Goal: Navigation & Orientation: Find specific page/section

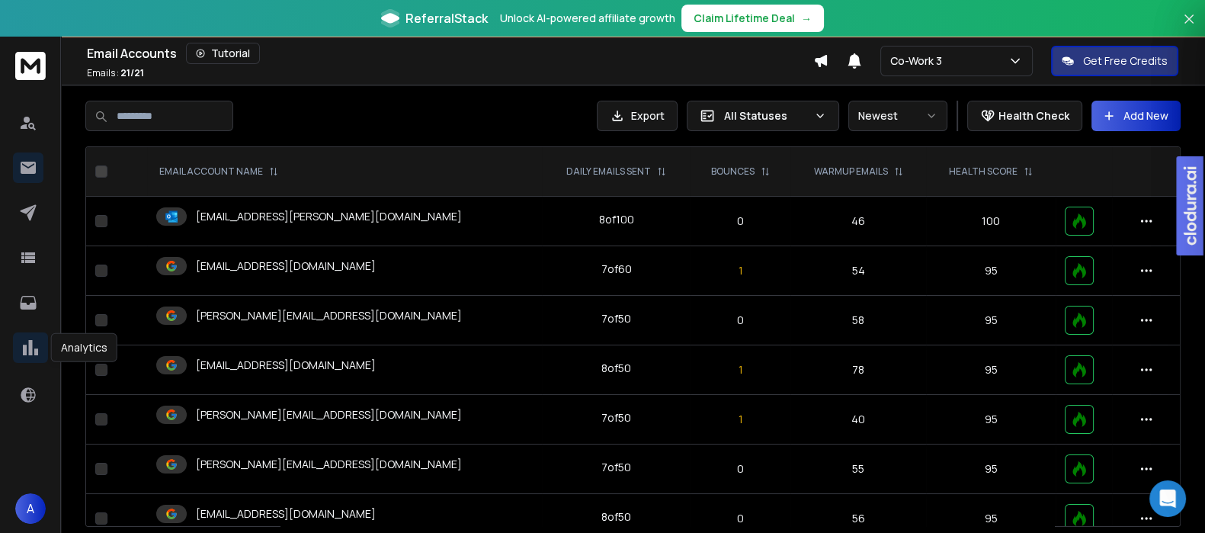
click at [27, 341] on icon at bounding box center [30, 347] width 23 height 23
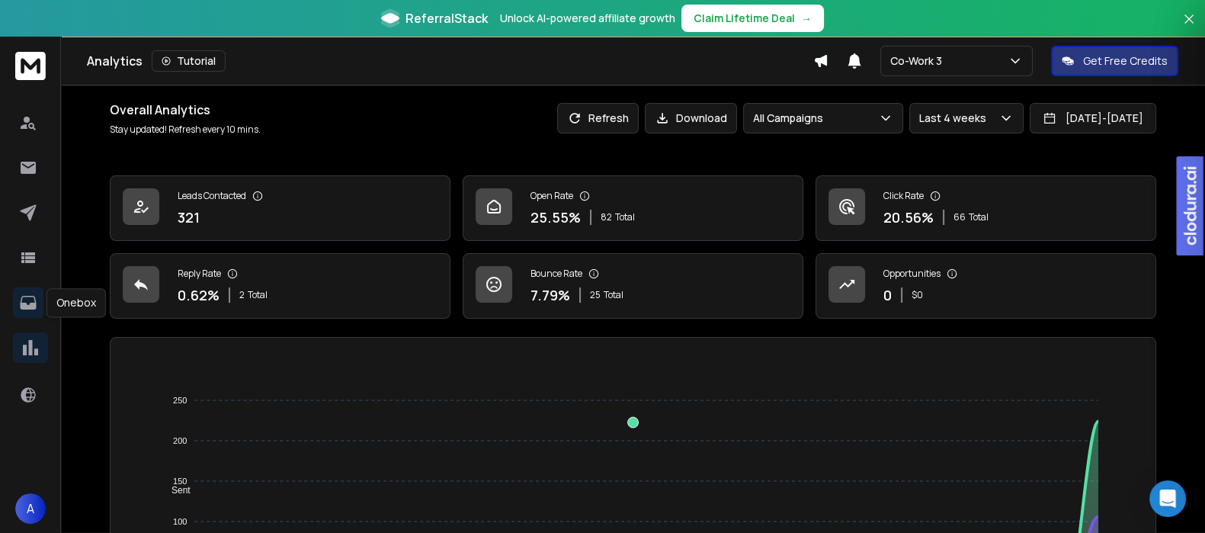
click at [30, 303] on icon at bounding box center [28, 303] width 16 height 14
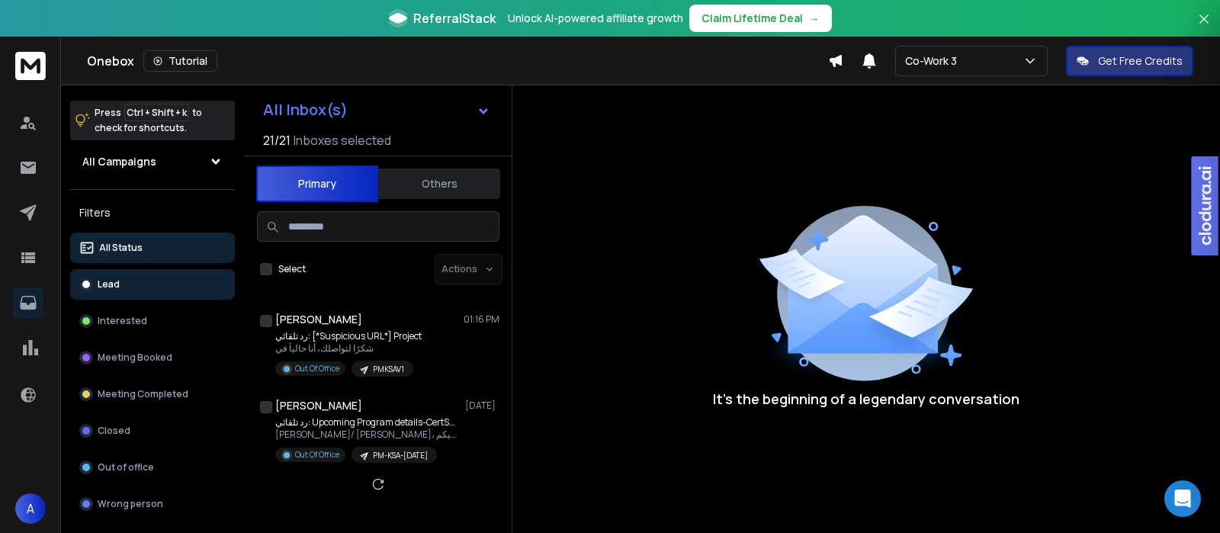
click at [131, 287] on button "Lead" at bounding box center [152, 284] width 165 height 30
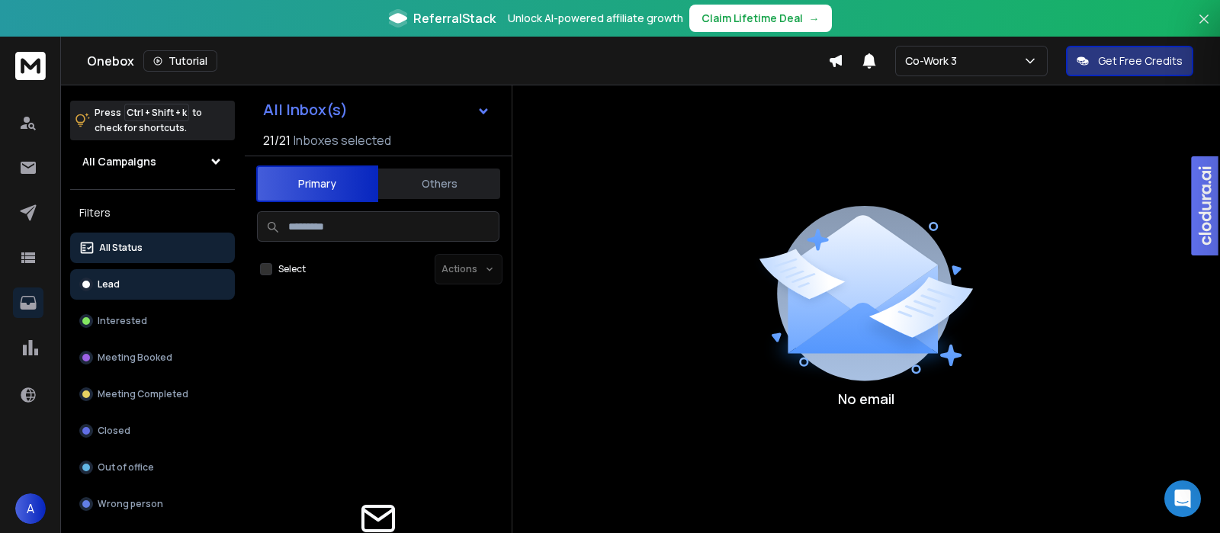
click at [128, 246] on p "All Status" at bounding box center [120, 248] width 43 height 12
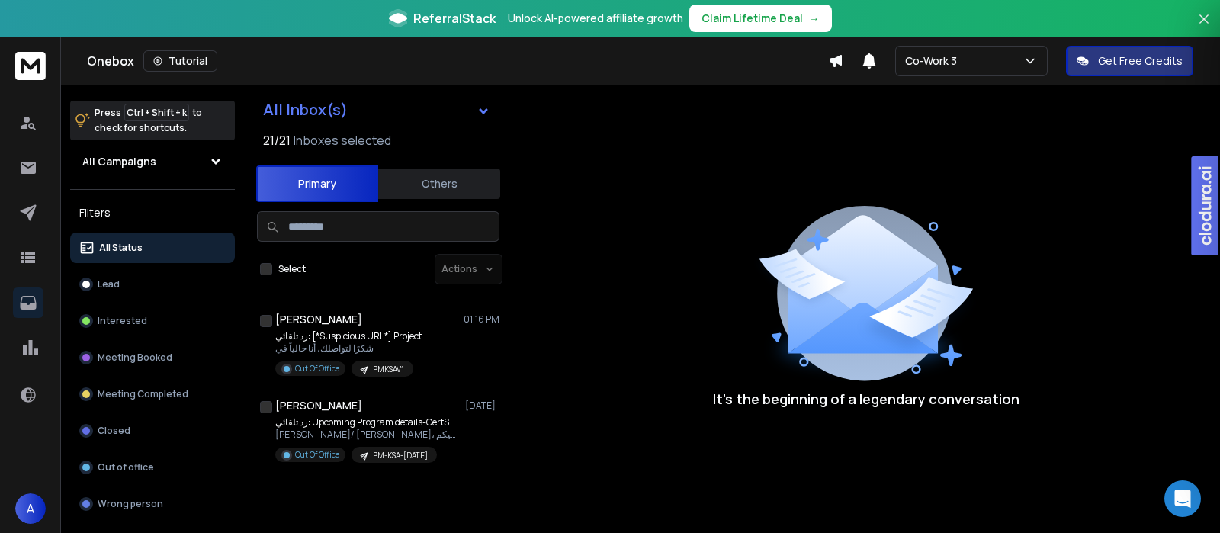
click at [106, 253] on div "All Status" at bounding box center [110, 247] width 63 height 15
click at [30, 349] on icon at bounding box center [30, 347] width 15 height 15
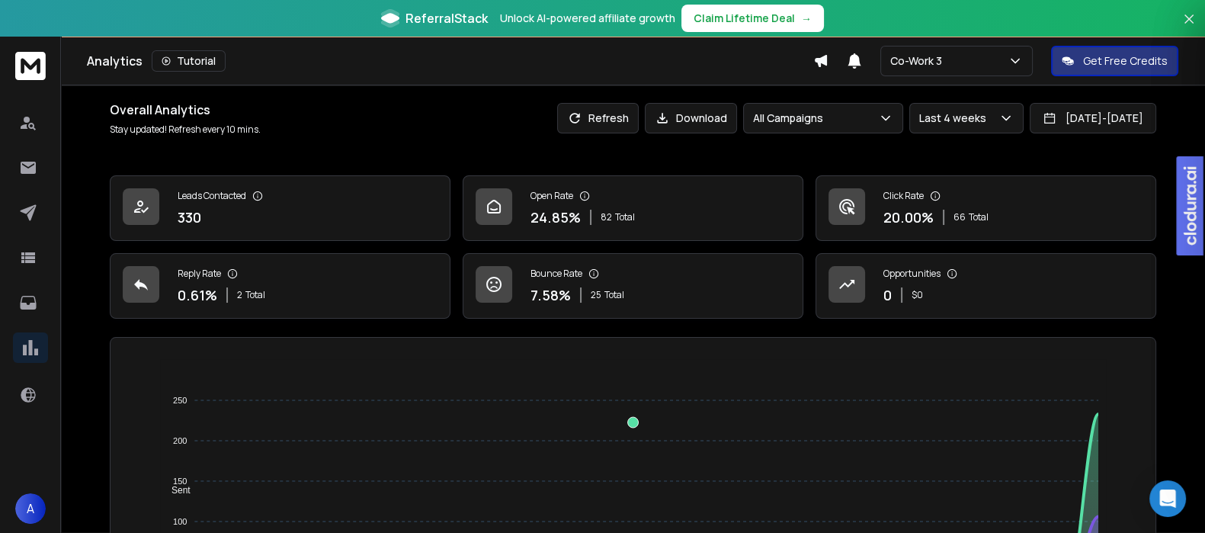
click at [247, 204] on div "Leads Contacted 330" at bounding box center [220, 208] width 85 height 40
click at [31, 169] on icon at bounding box center [28, 168] width 15 height 12
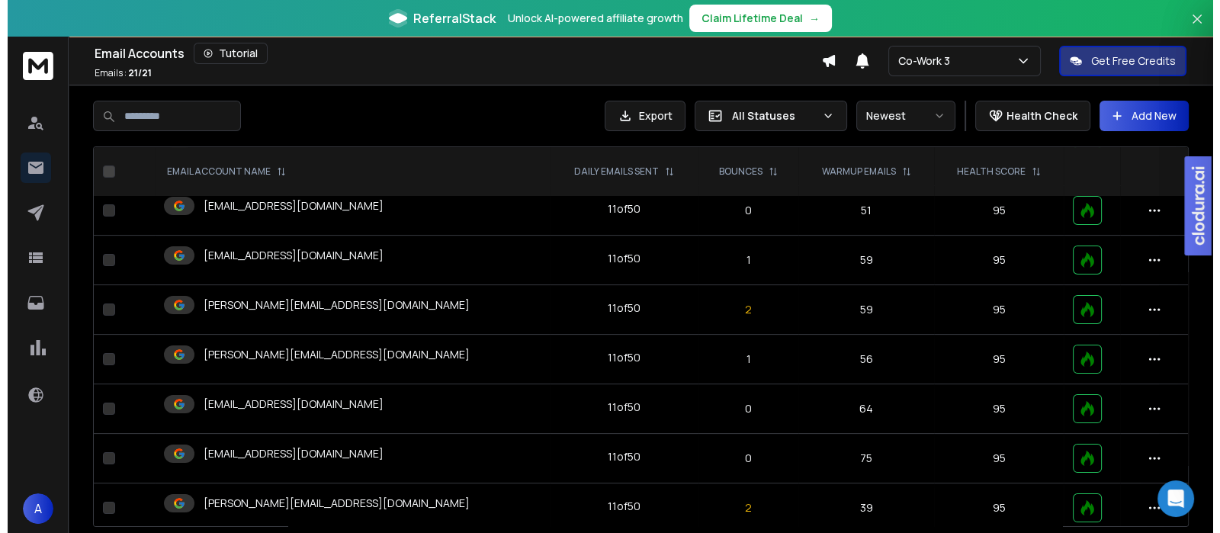
scroll to position [476, 0]
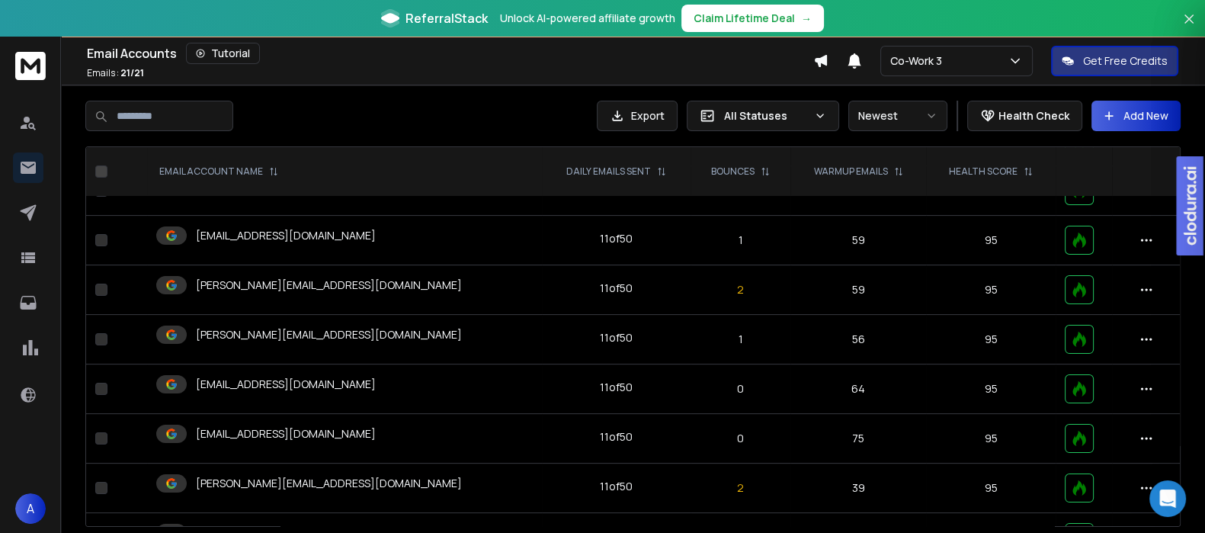
click at [600, 330] on div "11 of 50" at bounding box center [616, 337] width 33 height 15
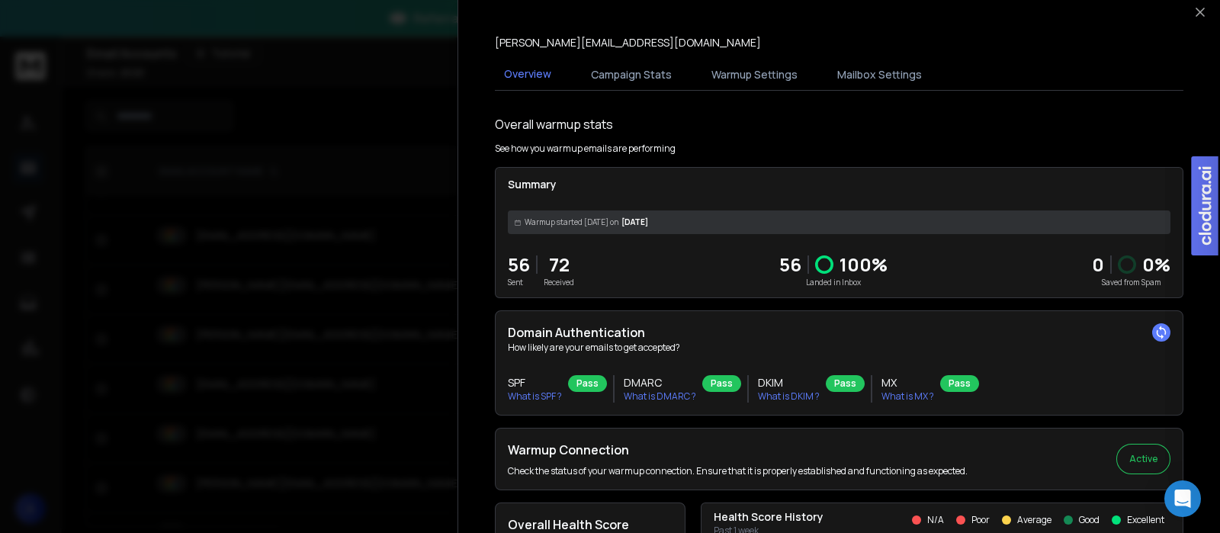
scroll to position [0, 0]
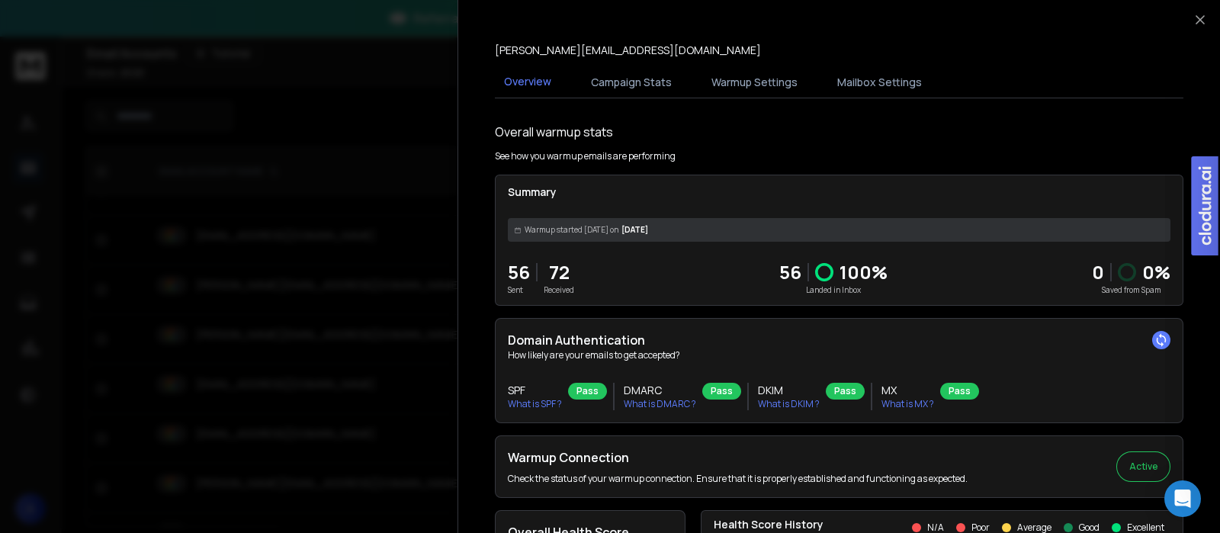
click at [640, 66] on button "Campaign Stats" at bounding box center [631, 83] width 99 height 34
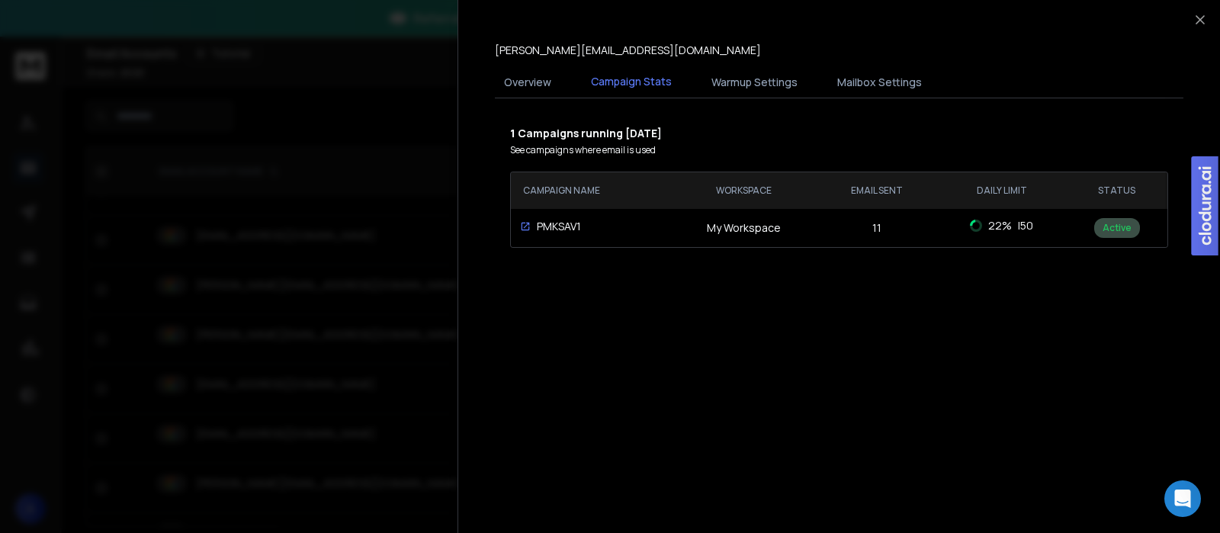
click at [743, 75] on button "Warmup Settings" at bounding box center [754, 83] width 104 height 34
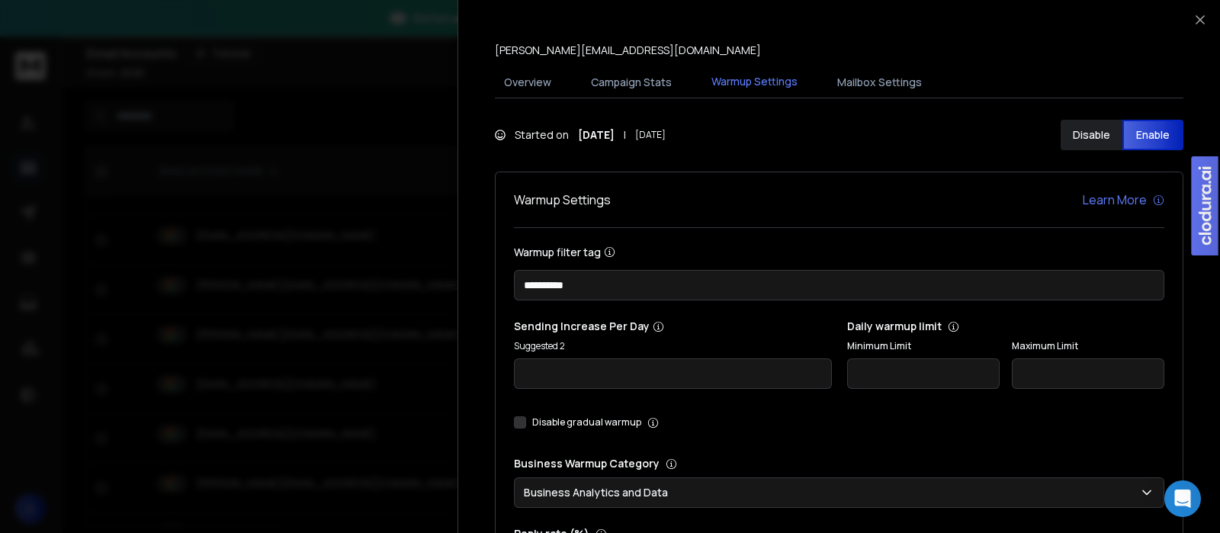
click at [870, 78] on button "Mailbox Settings" at bounding box center [879, 83] width 103 height 34
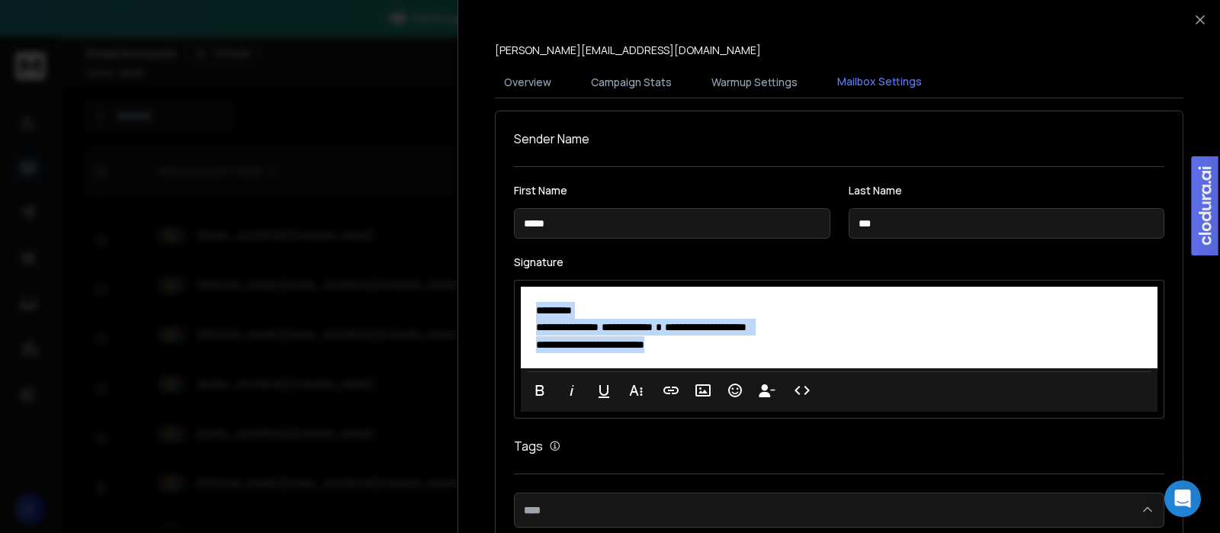
drag, startPoint x: 503, startPoint y: 322, endPoint x: 487, endPoint y: 314, distance: 17.7
click at [487, 314] on div "**********" at bounding box center [838, 491] width 725 height 947
click at [889, 332] on div "**********" at bounding box center [837, 327] width 602 height 51
click at [1192, 21] on icon "button" at bounding box center [1199, 19] width 15 height 15
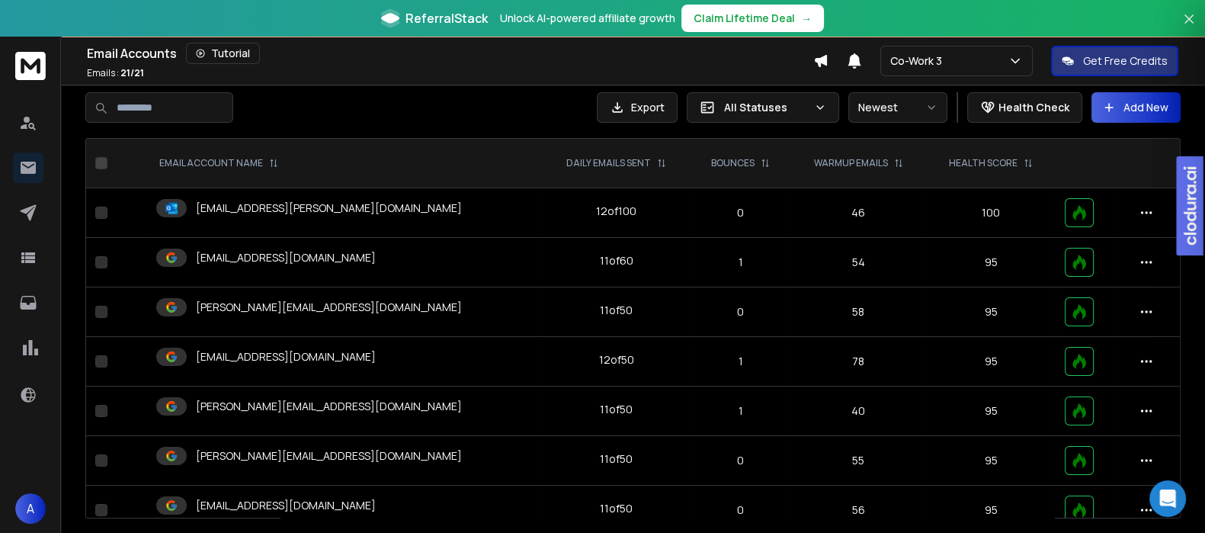
click at [596, 204] on div "12 of 100" at bounding box center [616, 211] width 40 height 15
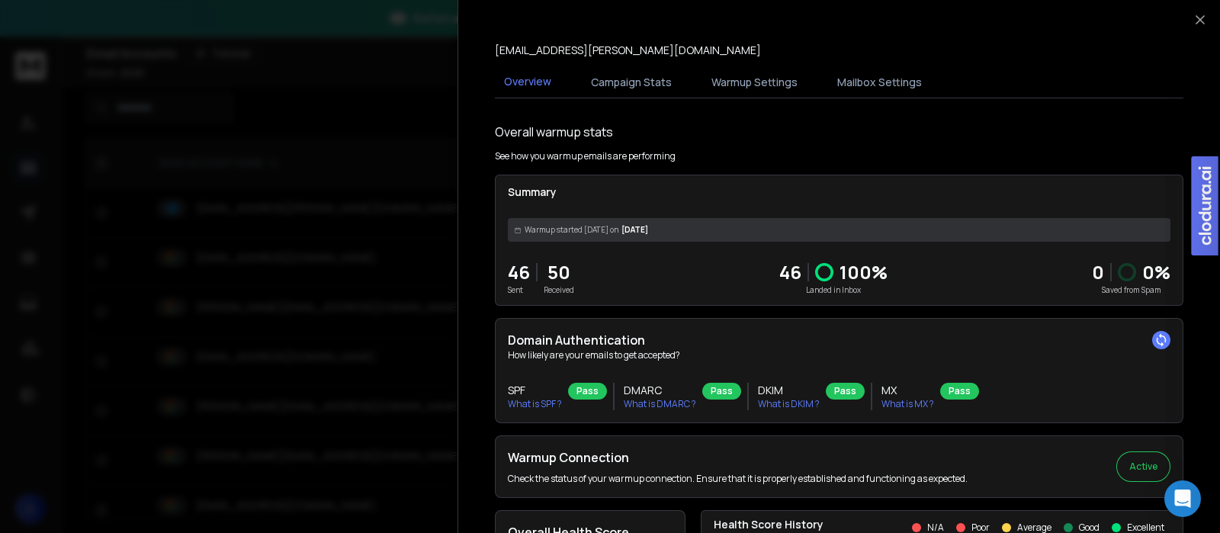
click at [870, 67] on button "Mailbox Settings" at bounding box center [879, 83] width 103 height 34
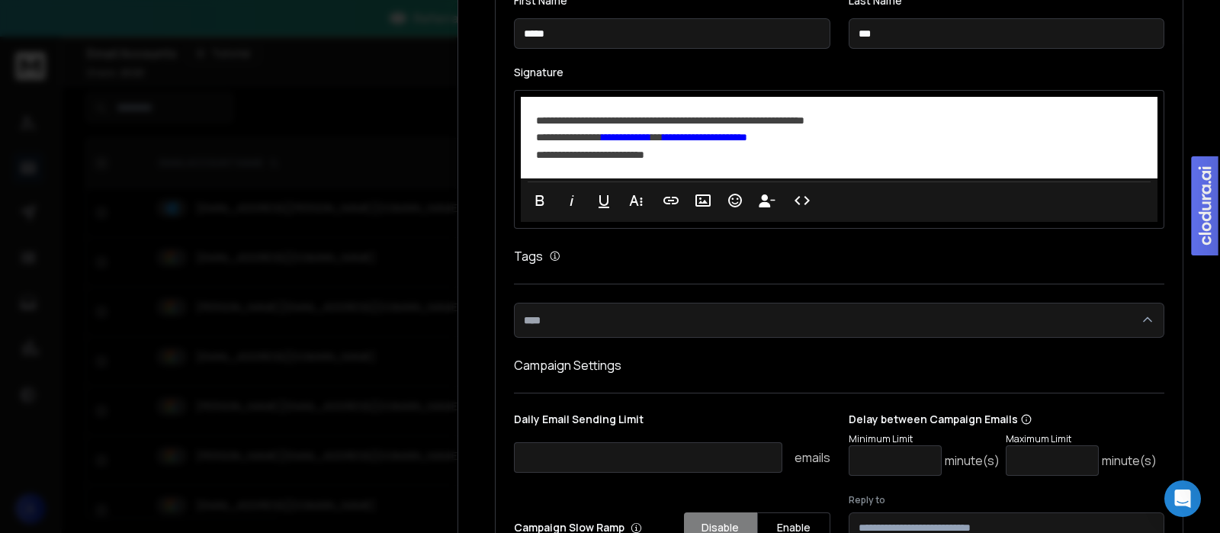
scroll to position [380, 0]
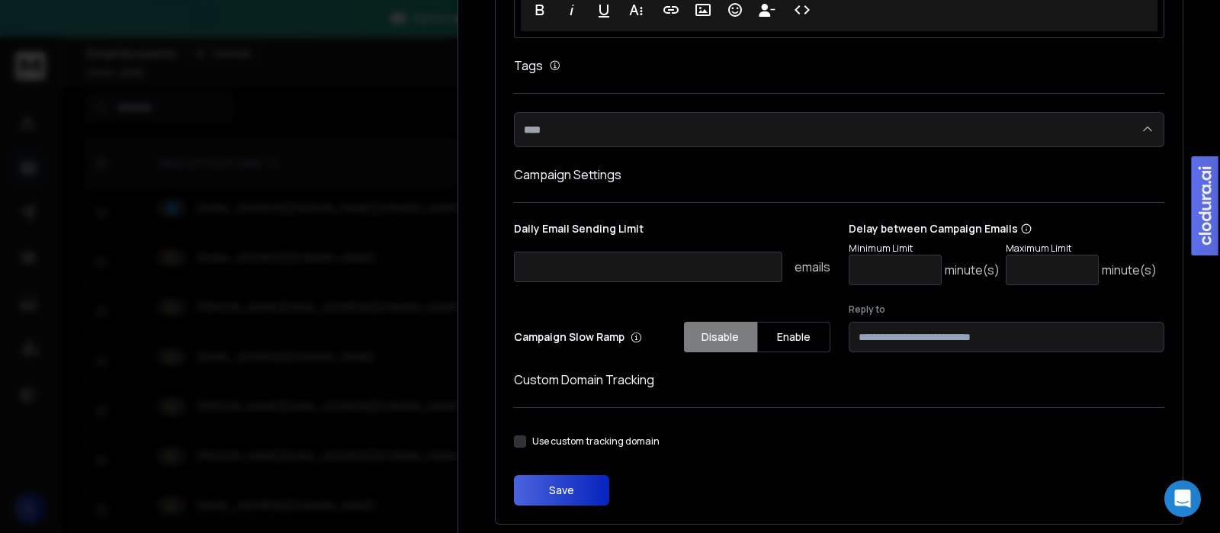
click at [895, 340] on input "text" at bounding box center [1006, 337] width 316 height 30
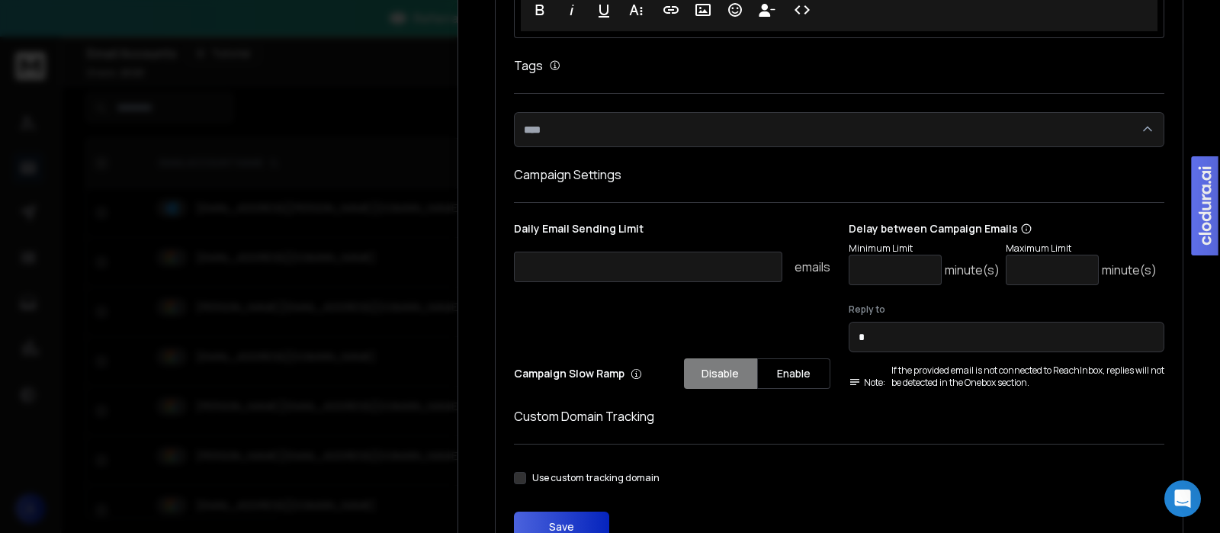
type input "**********"
click at [864, 403] on form "**********" at bounding box center [839, 173] width 650 height 737
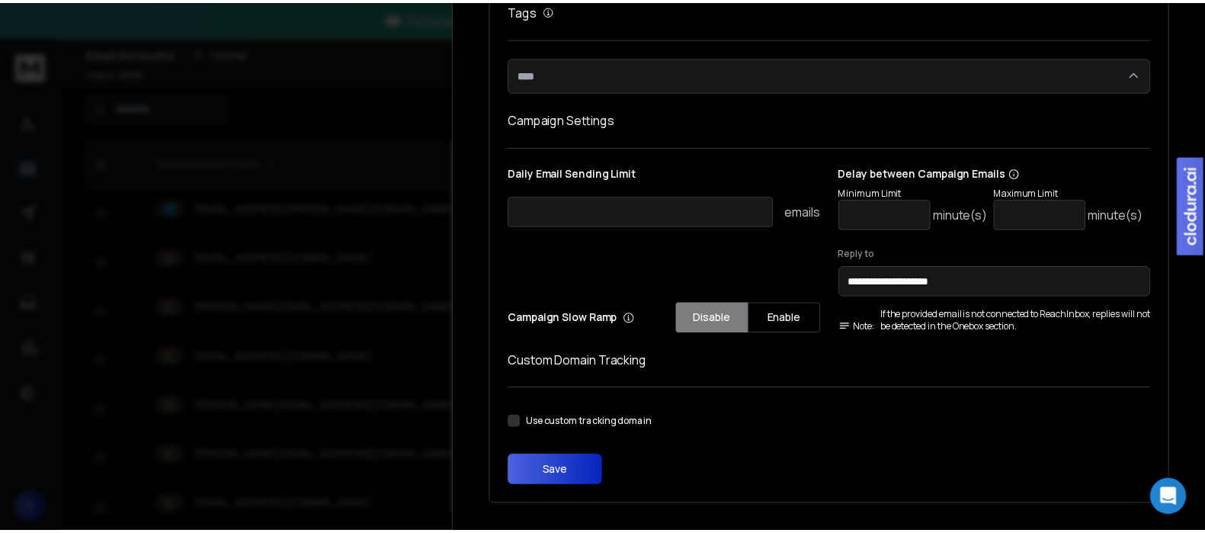
scroll to position [450, 0]
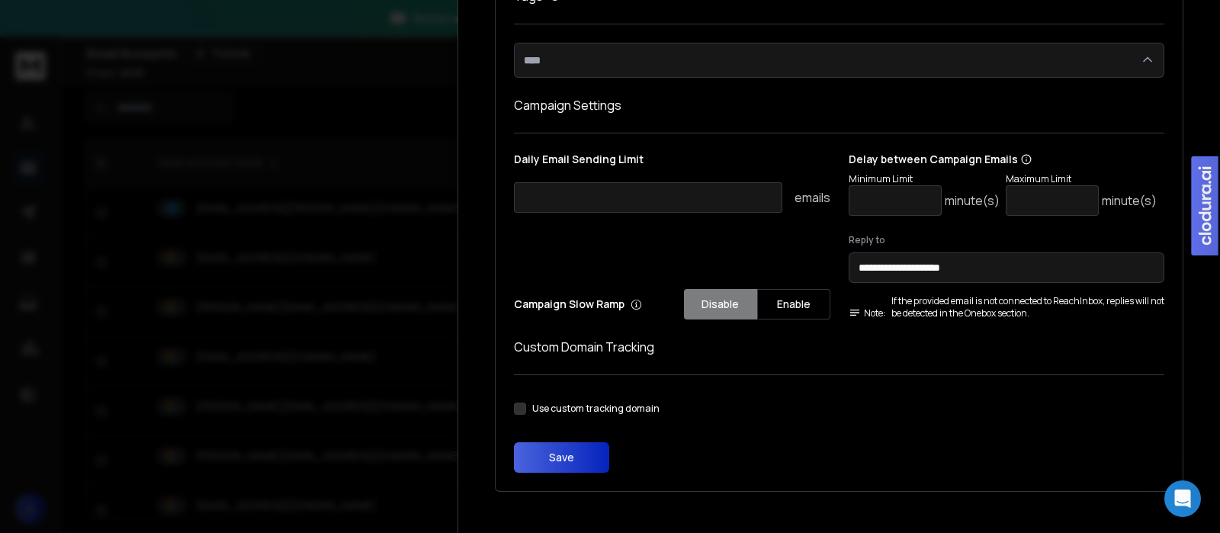
click at [573, 454] on button "Save" at bounding box center [561, 457] width 95 height 30
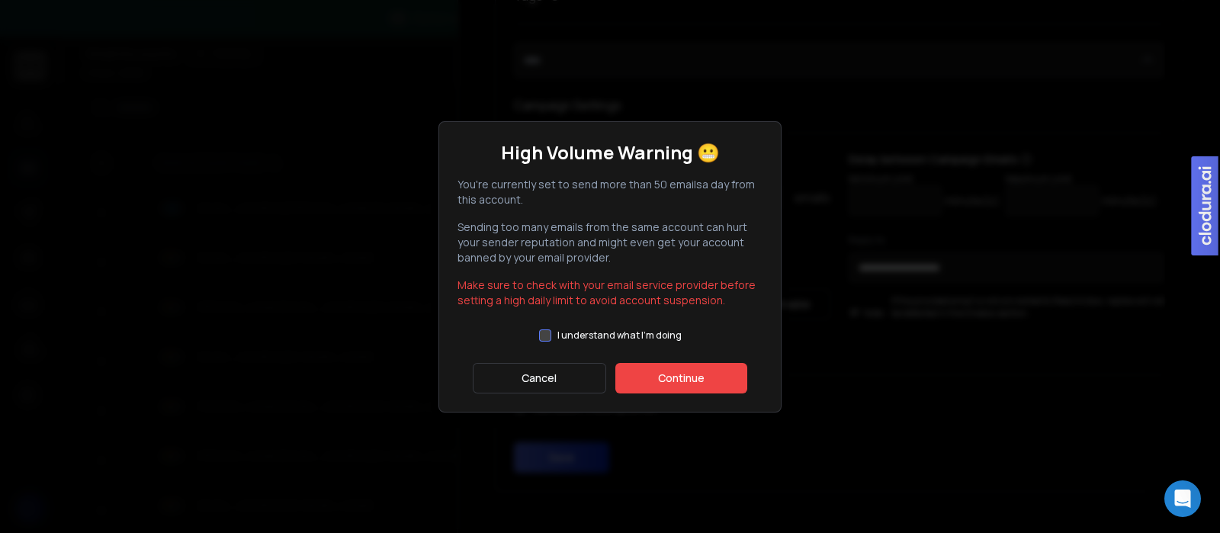
click at [598, 335] on label "I understand what I'm doing" at bounding box center [619, 335] width 124 height 12
click at [549, 335] on button "I understand what I'm doing" at bounding box center [545, 335] width 12 height 12
click at [681, 377] on button "Continue" at bounding box center [681, 378] width 132 height 30
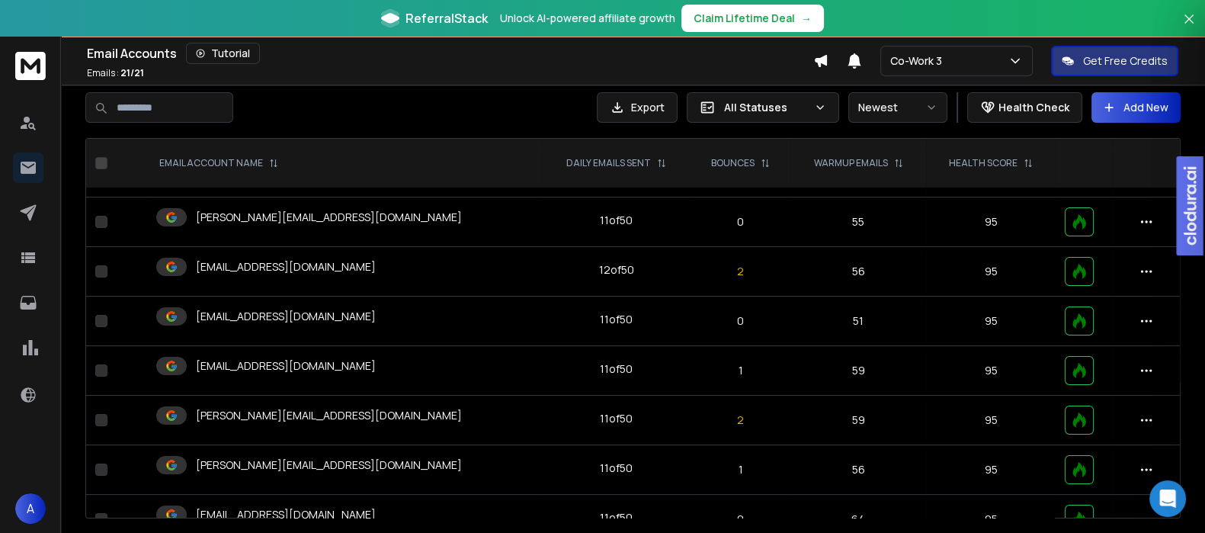
scroll to position [0, 0]
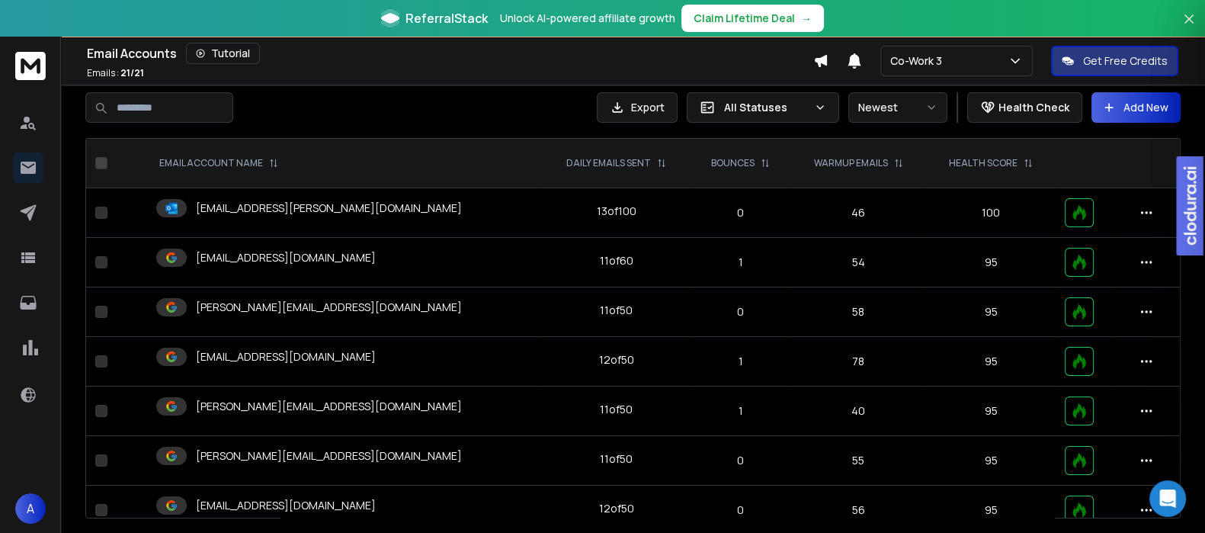
click at [21, 55] on icon at bounding box center [30, 66] width 30 height 28
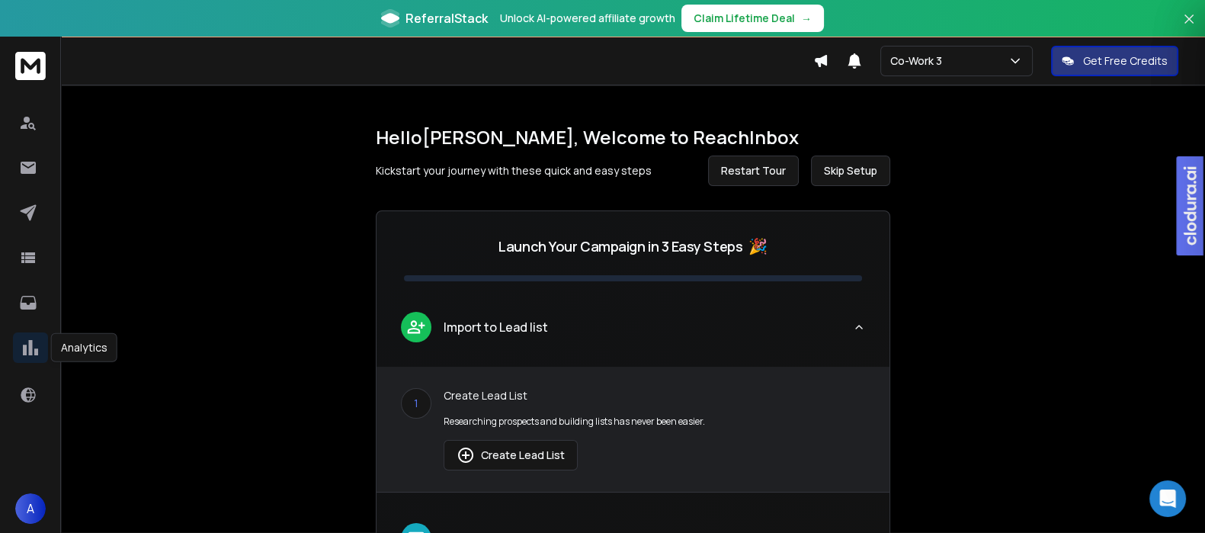
click at [30, 348] on icon at bounding box center [30, 347] width 15 height 15
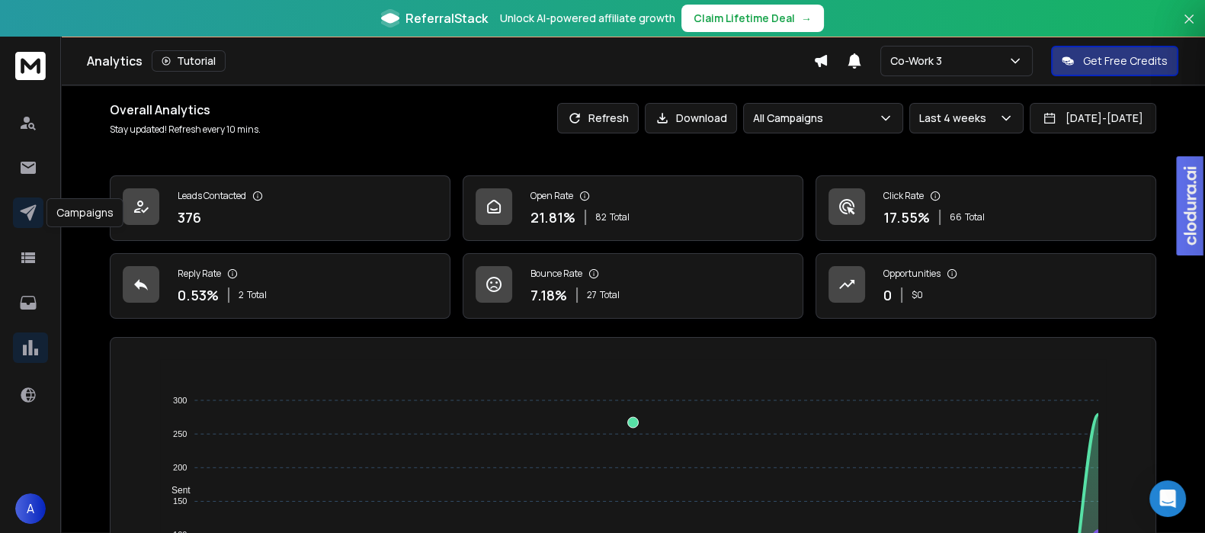
click at [29, 210] on icon at bounding box center [28, 213] width 16 height 16
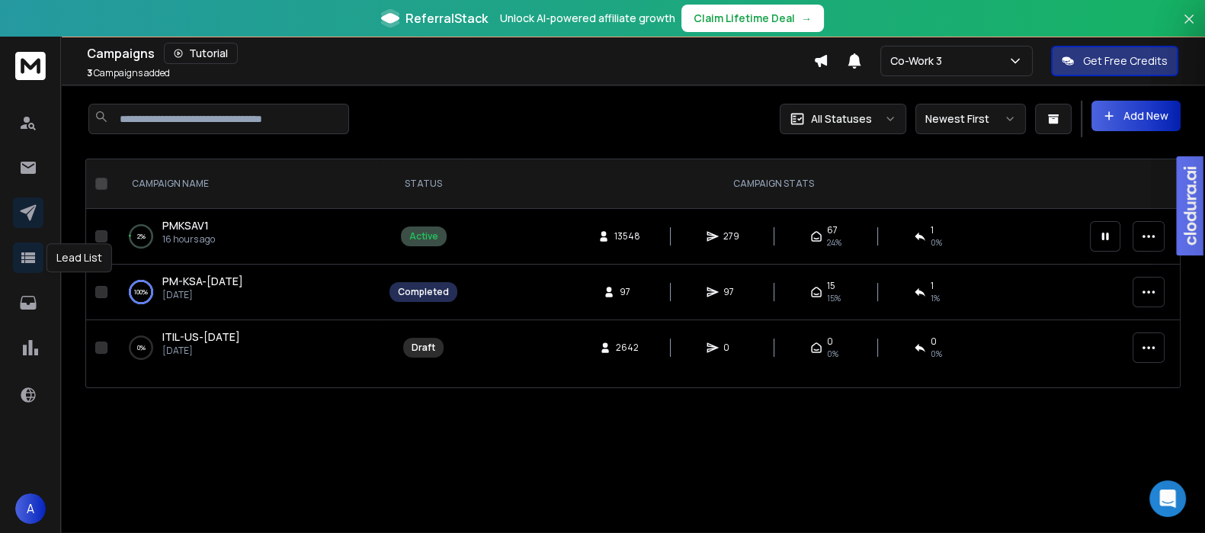
click at [27, 256] on icon at bounding box center [28, 257] width 14 height 11
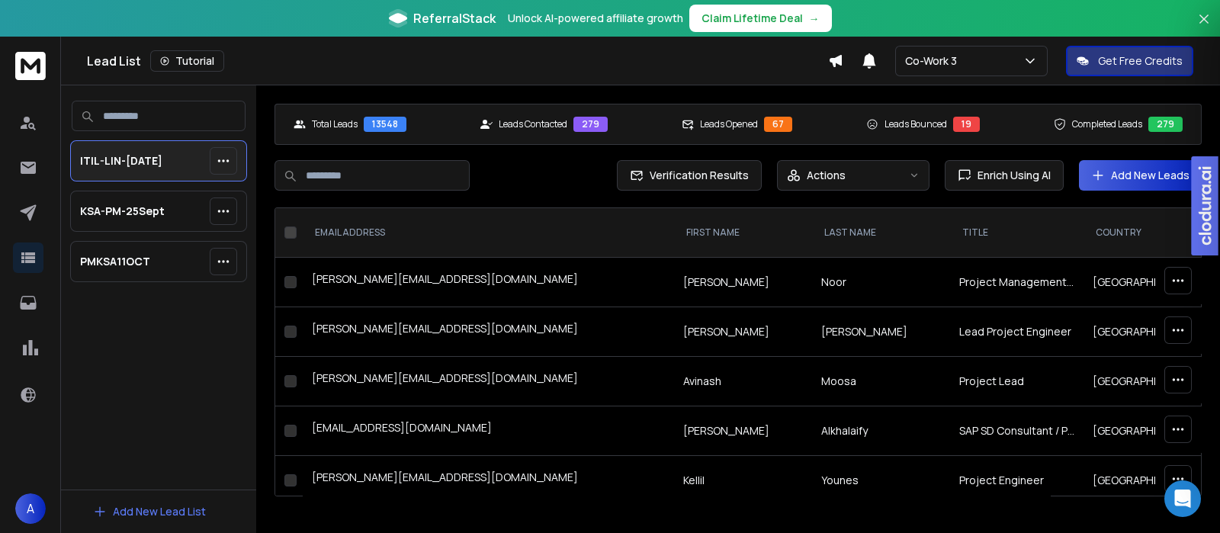
click at [749, 119] on p "Leads Opened" at bounding box center [729, 124] width 58 height 12
click at [782, 123] on div "67" at bounding box center [778, 124] width 28 height 15
click at [949, 126] on div "Leads Bounced 19" at bounding box center [923, 124] width 114 height 15
click at [1117, 127] on p "Completed Leads" at bounding box center [1107, 124] width 70 height 12
click at [23, 161] on icon at bounding box center [28, 168] width 18 height 18
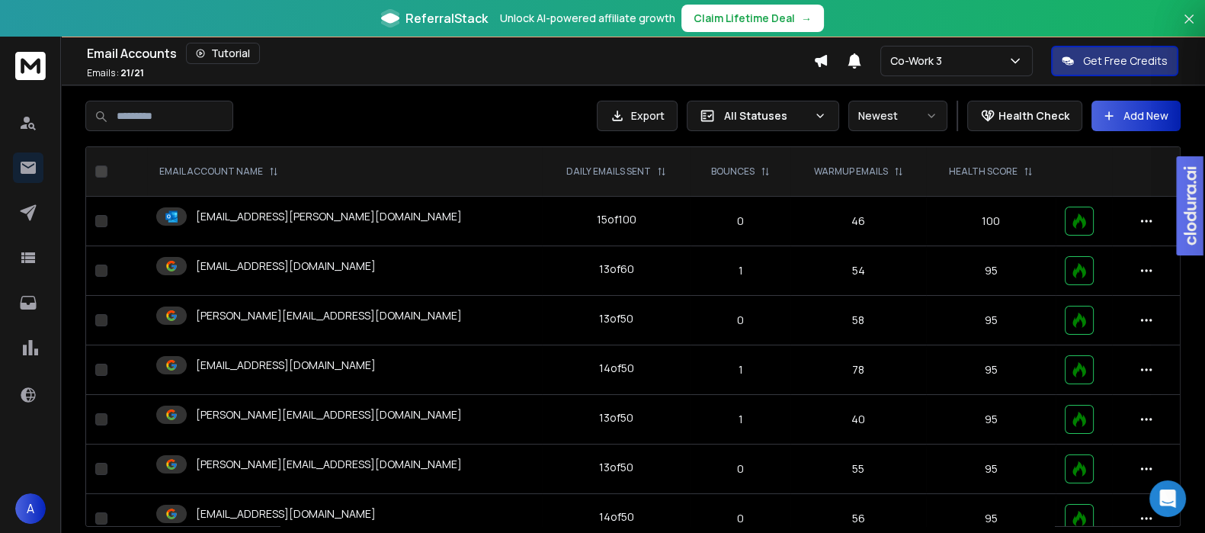
click at [418, 60] on div "Email Accounts Tutorial" at bounding box center [450, 53] width 726 height 21
click at [26, 340] on icon at bounding box center [30, 347] width 23 height 23
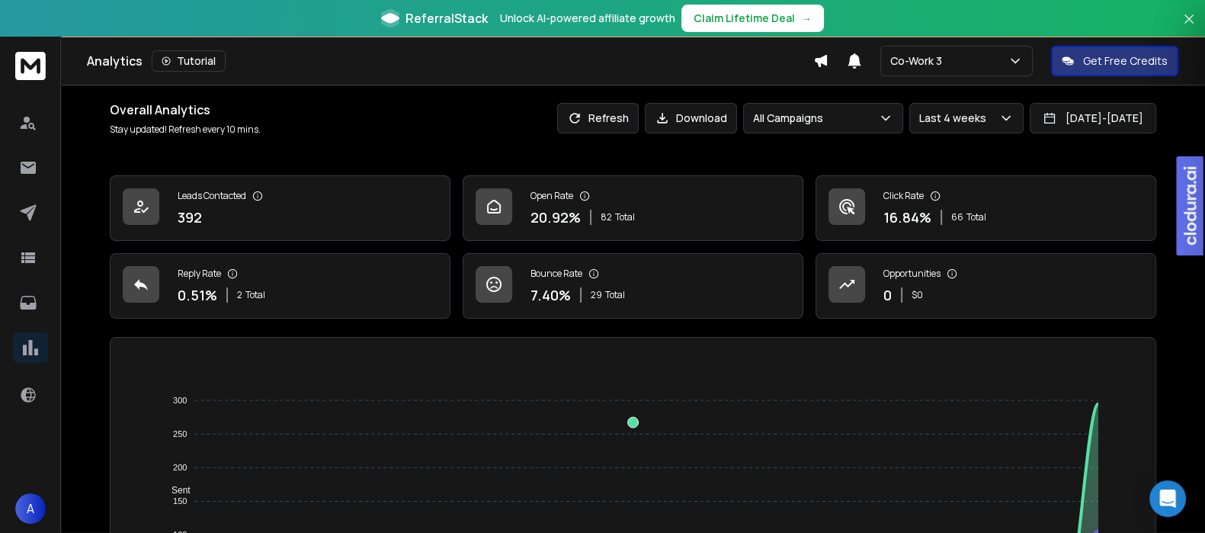
drag, startPoint x: 546, startPoint y: 114, endPoint x: 658, endPoint y: 226, distance: 159.0
click at [588, 114] on p "Refresh" at bounding box center [608, 118] width 40 height 15
click at [588, 121] on p "Refresh" at bounding box center [608, 118] width 40 height 15
click at [588, 114] on p "Refresh" at bounding box center [608, 118] width 40 height 15
click at [588, 115] on p "Refresh" at bounding box center [608, 118] width 40 height 15
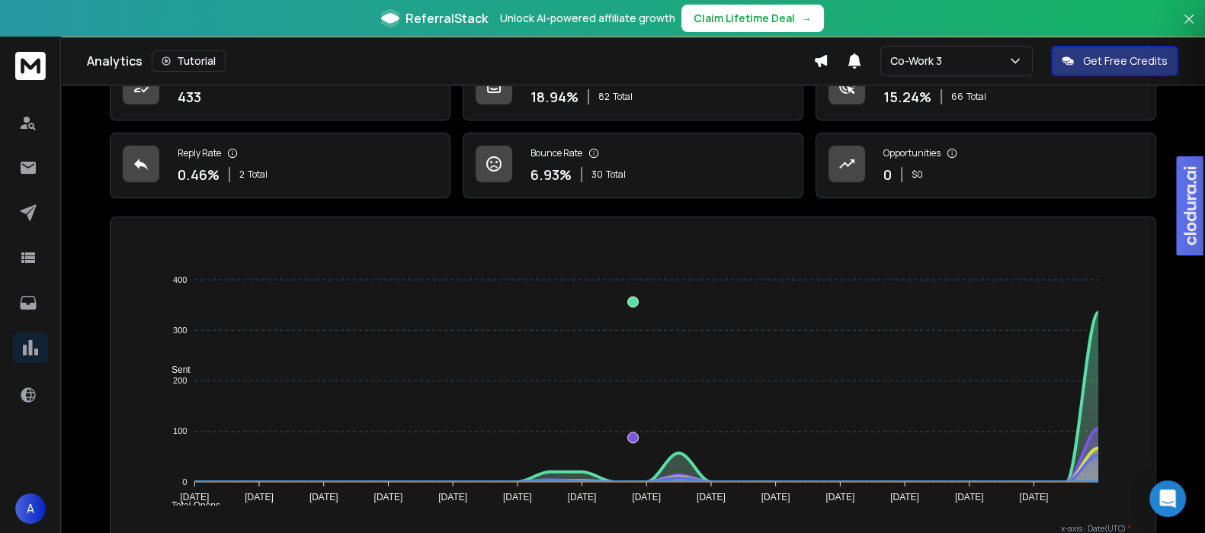
scroll to position [43, 0]
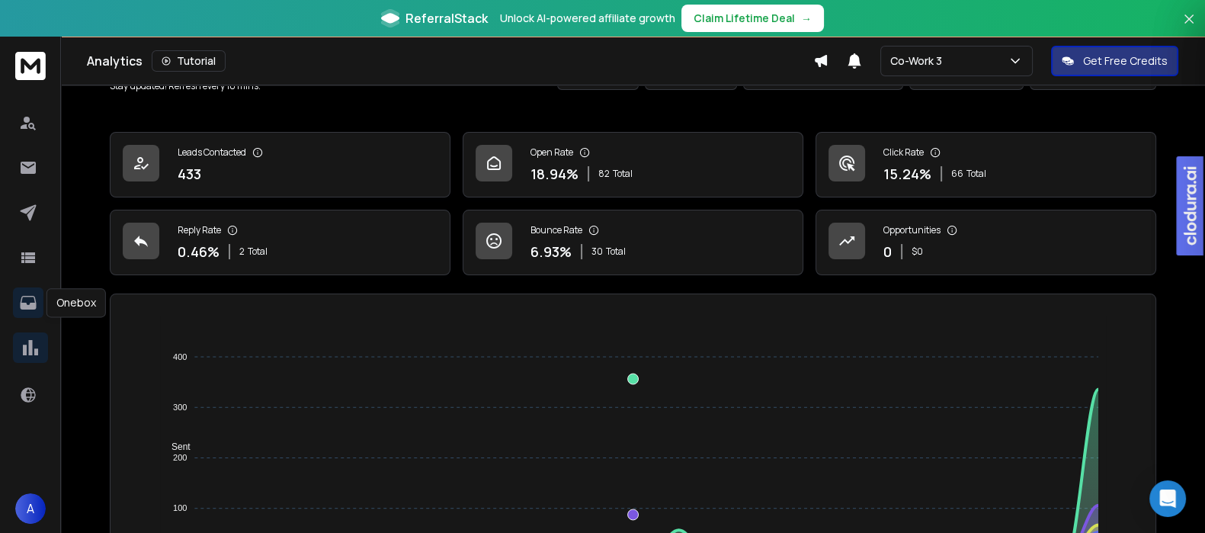
click at [30, 297] on icon at bounding box center [28, 302] width 18 height 18
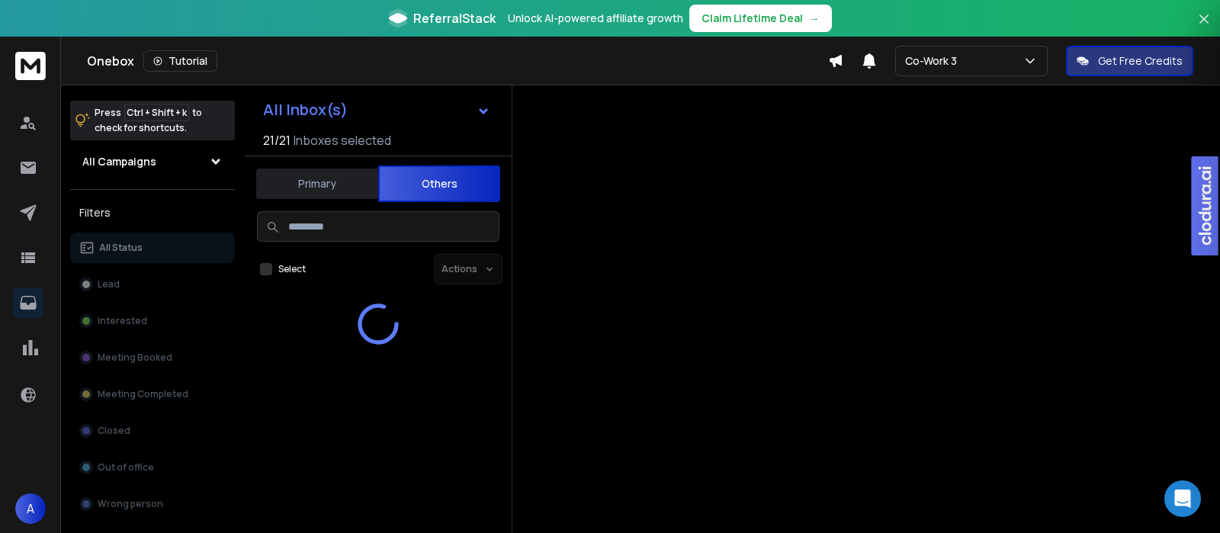
click at [441, 178] on button "Others" at bounding box center [439, 183] width 122 height 37
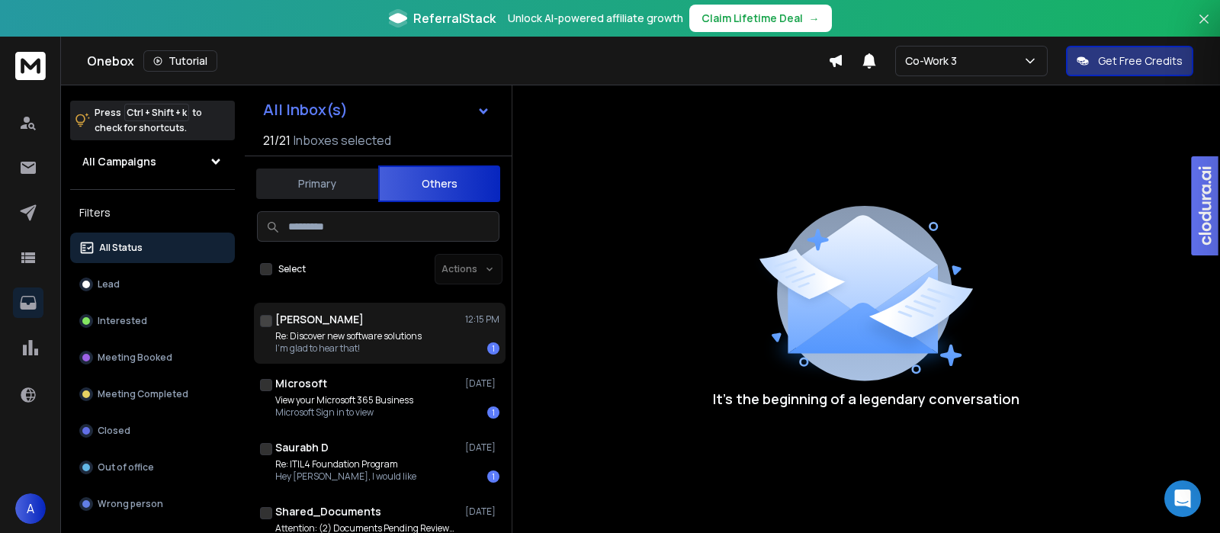
click at [363, 330] on div "Re: Discover new software solutions I'm glad to hear that! 1" at bounding box center [387, 342] width 224 height 24
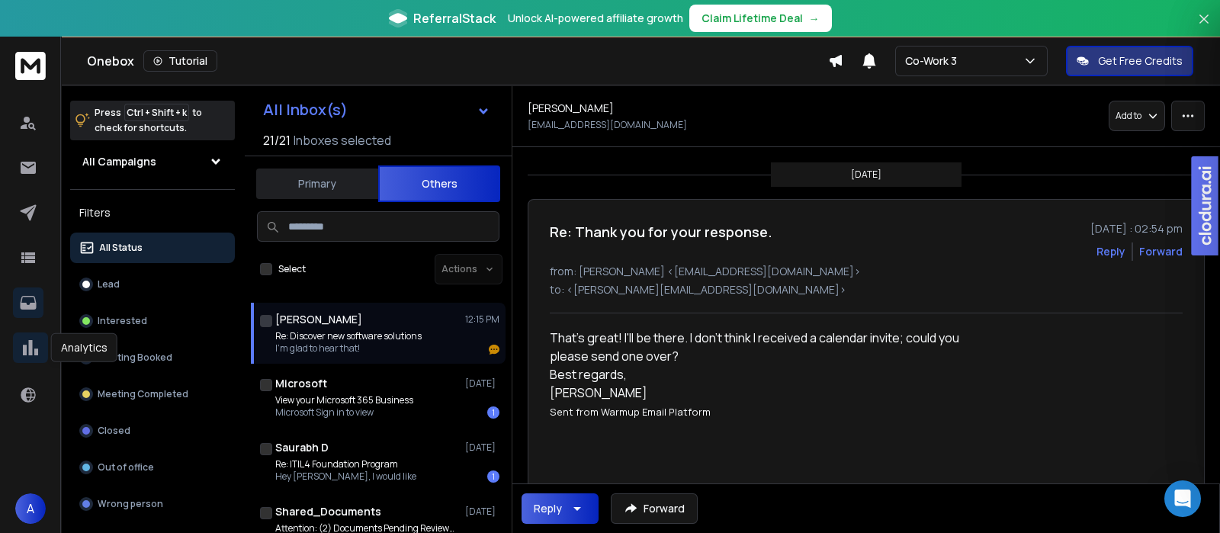
click at [23, 341] on icon at bounding box center [30, 347] width 23 height 23
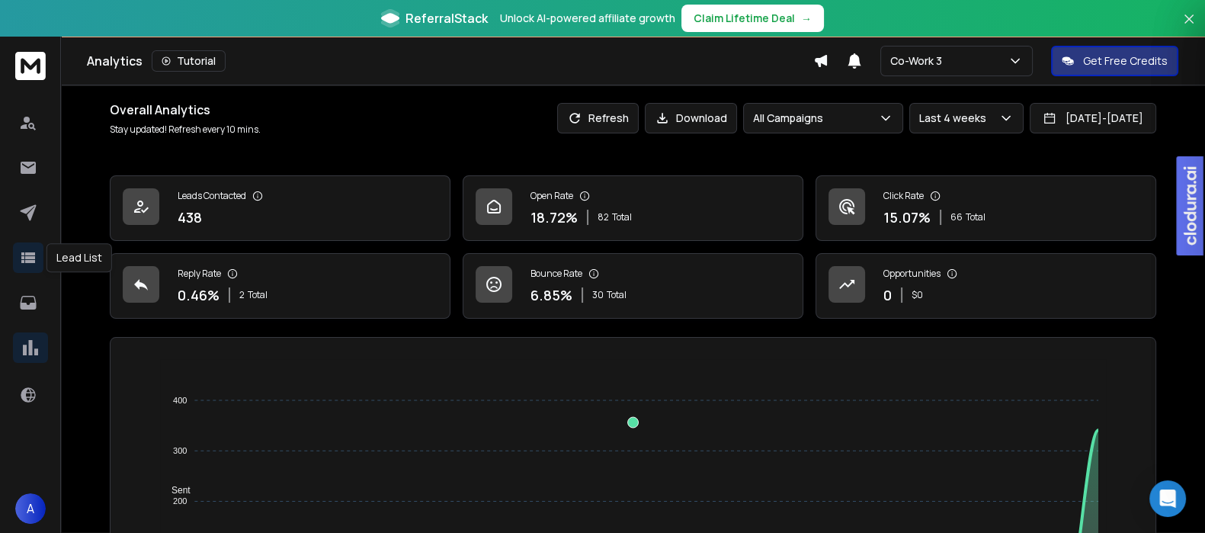
click at [25, 257] on icon at bounding box center [28, 257] width 14 height 11
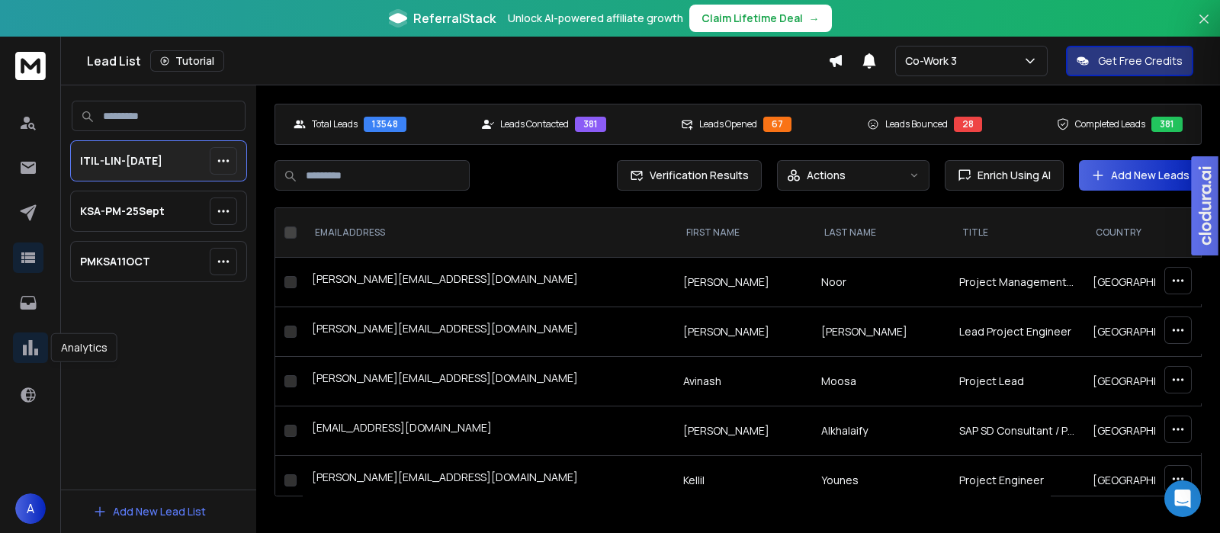
click at [34, 345] on icon at bounding box center [30, 347] width 23 height 23
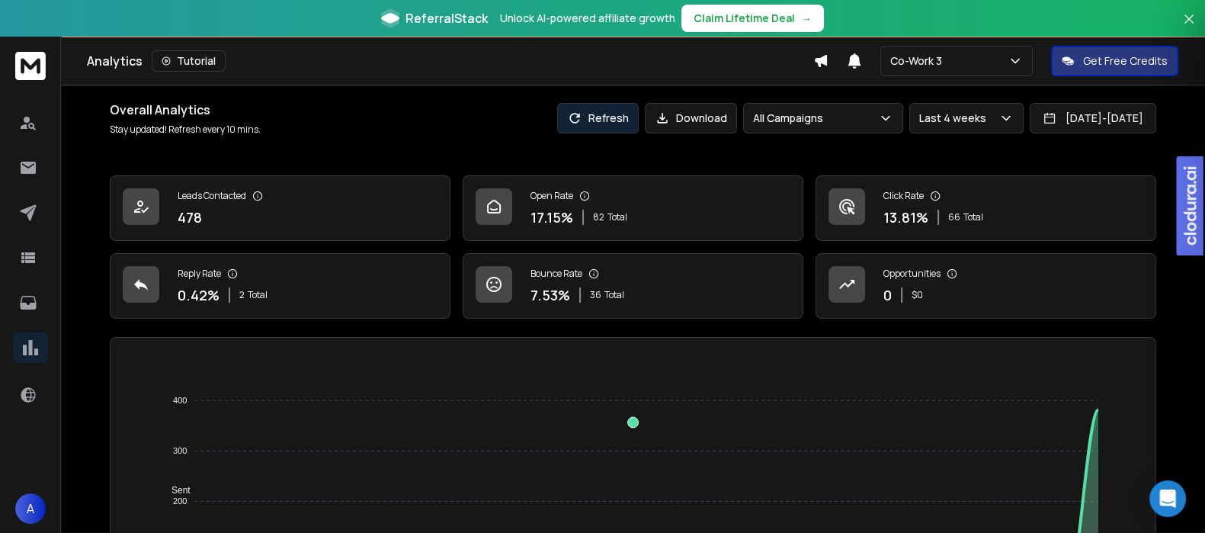
click at [588, 114] on p "Refresh" at bounding box center [608, 118] width 40 height 15
click at [27, 345] on icon at bounding box center [30, 347] width 23 height 23
click at [588, 117] on p "Refresh" at bounding box center [608, 118] width 40 height 15
drag, startPoint x: 561, startPoint y: 121, endPoint x: 319, endPoint y: 236, distance: 267.3
click at [588, 121] on p "Refresh" at bounding box center [608, 118] width 40 height 15
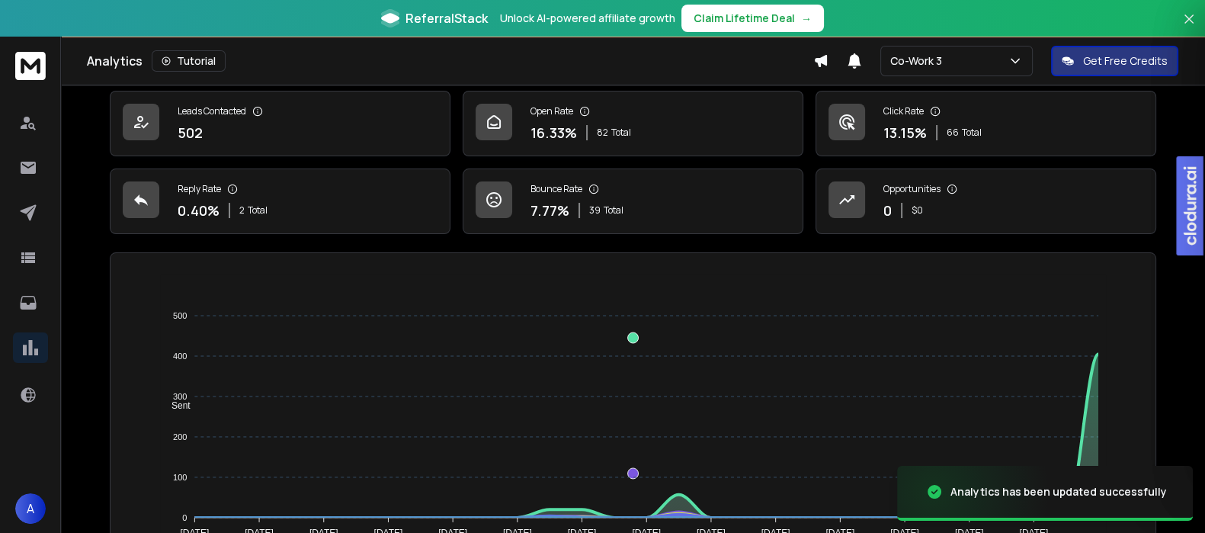
scroll to position [95, 0]
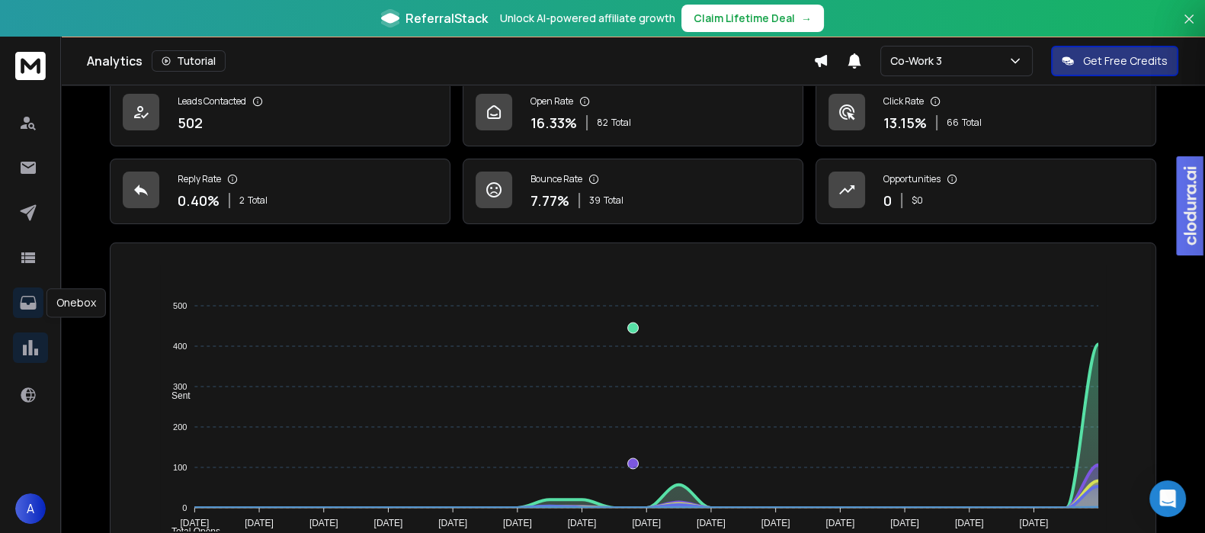
click at [33, 306] on icon at bounding box center [28, 303] width 16 height 14
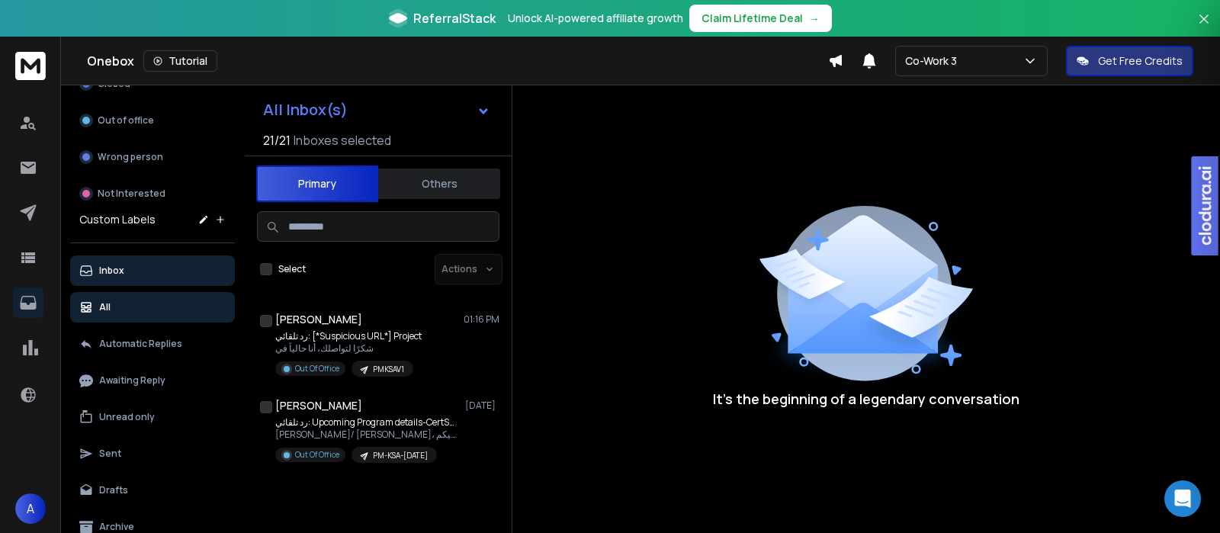
scroll to position [382, 0]
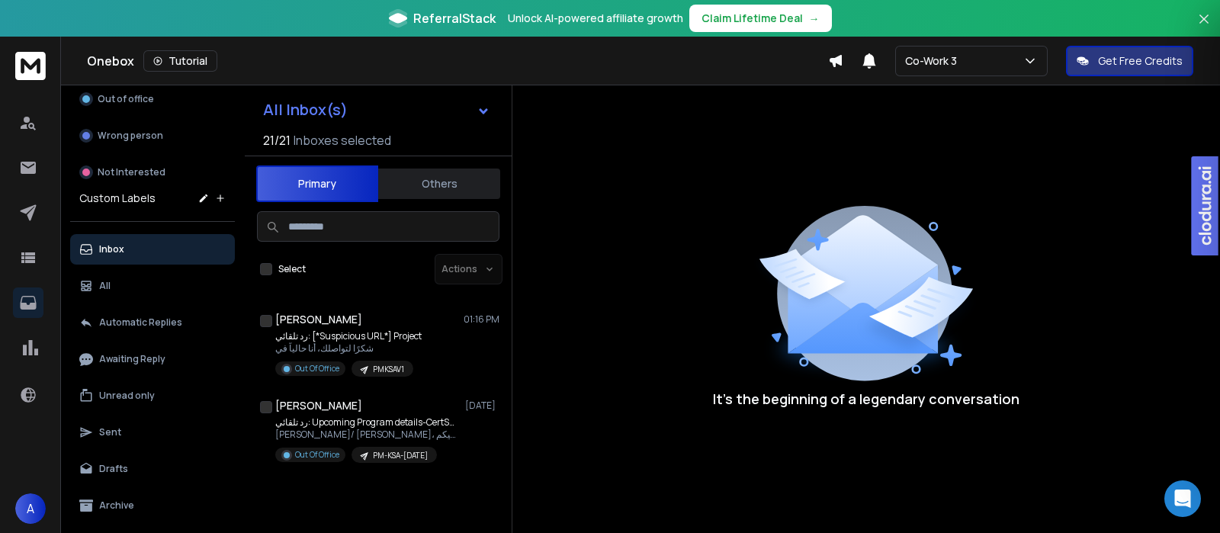
click at [143, 353] on p "Awaiting Reply" at bounding box center [132, 359] width 66 height 12
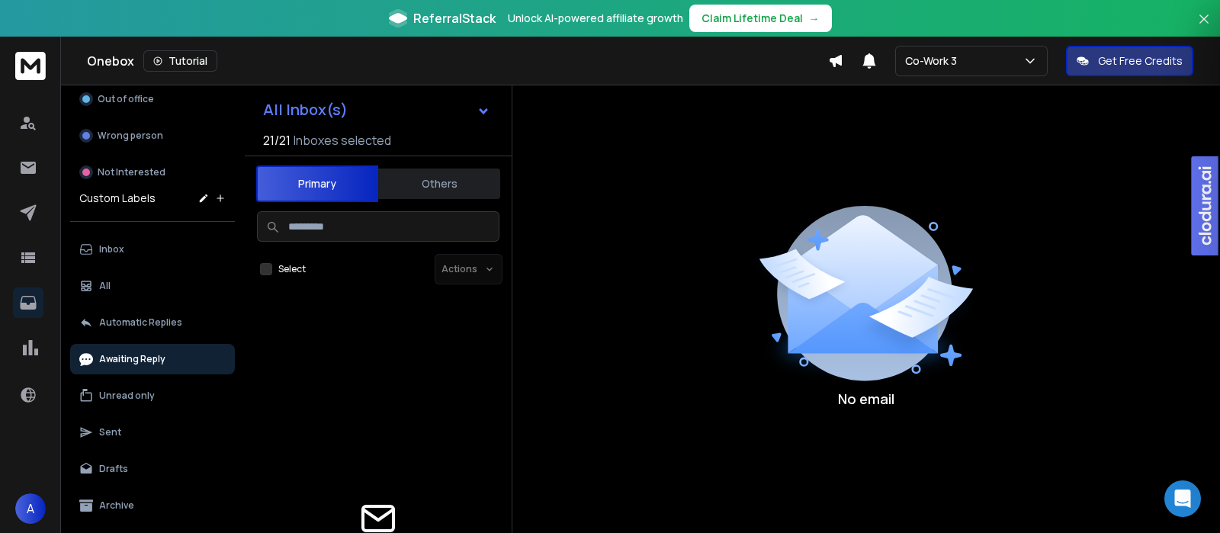
click at [149, 316] on p "Automatic Replies" at bounding box center [140, 322] width 83 height 12
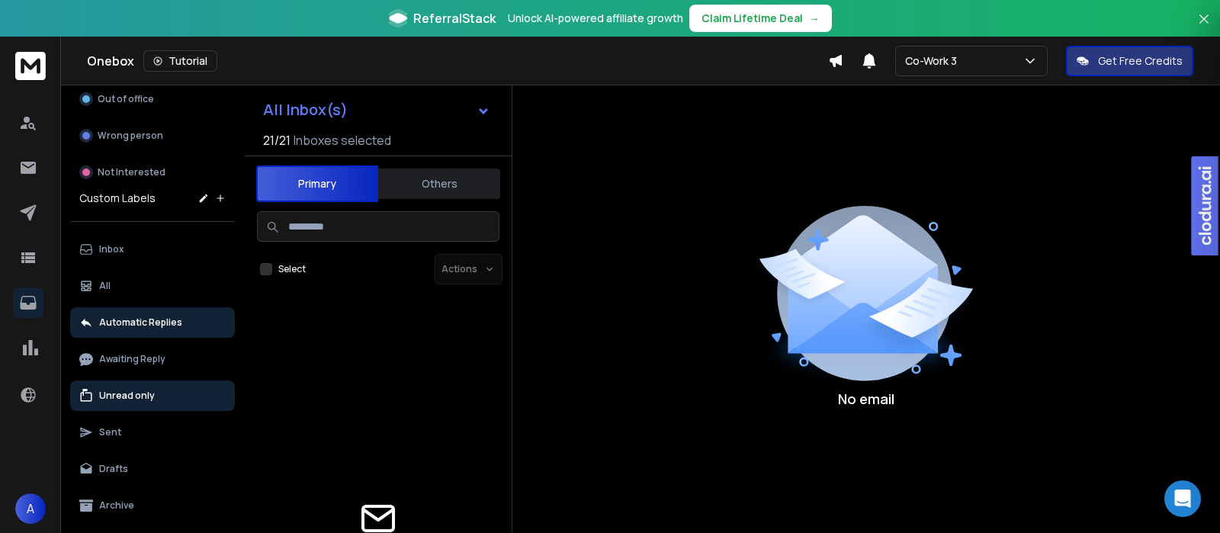
click at [137, 389] on p "Unread only" at bounding box center [127, 395] width 56 height 12
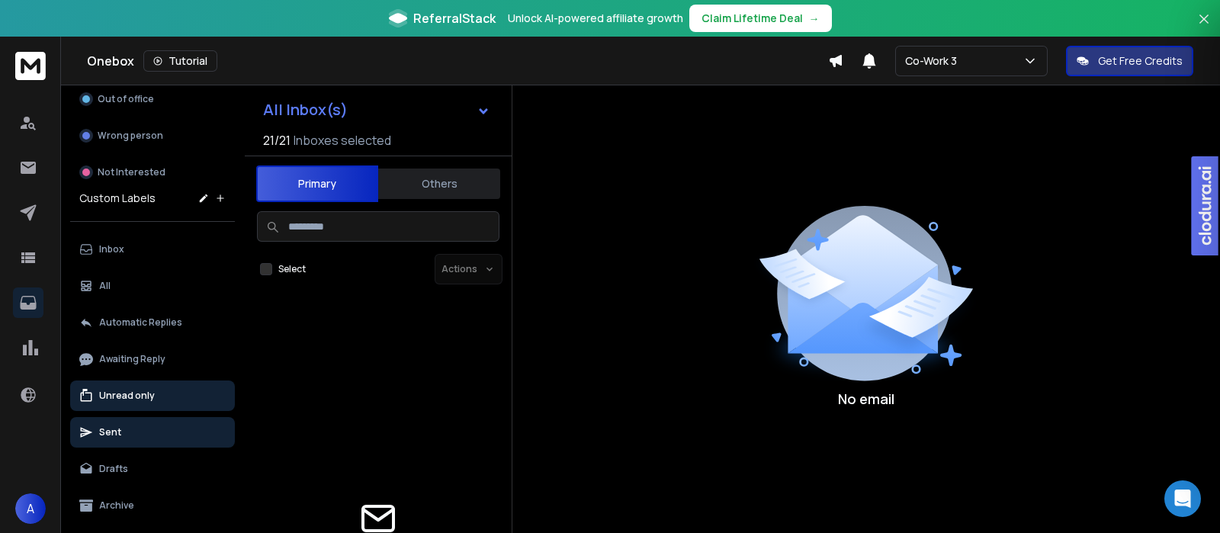
click at [119, 426] on p "Sent" at bounding box center [110, 432] width 22 height 12
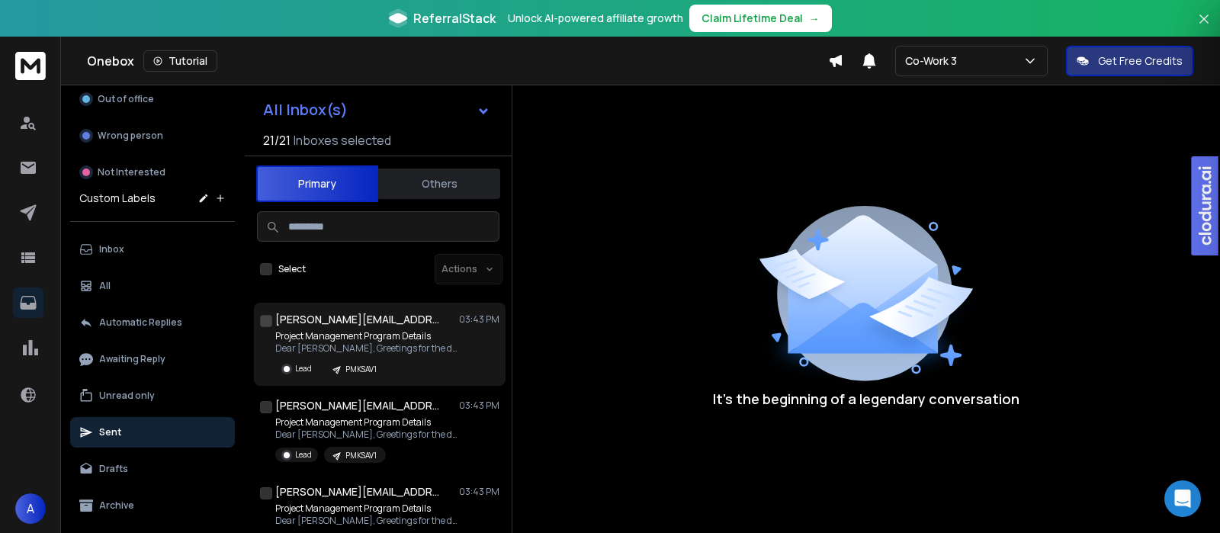
click at [335, 323] on h1 "[PERSON_NAME][EMAIL_ADDRESS][DOMAIN_NAME]" at bounding box center [359, 319] width 168 height 15
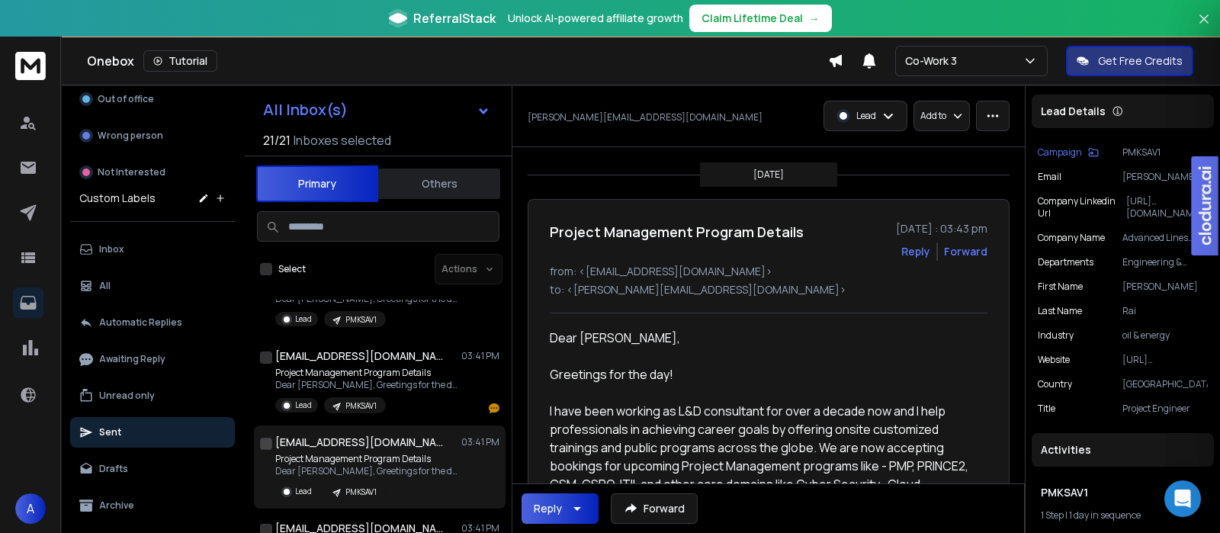
scroll to position [286, 0]
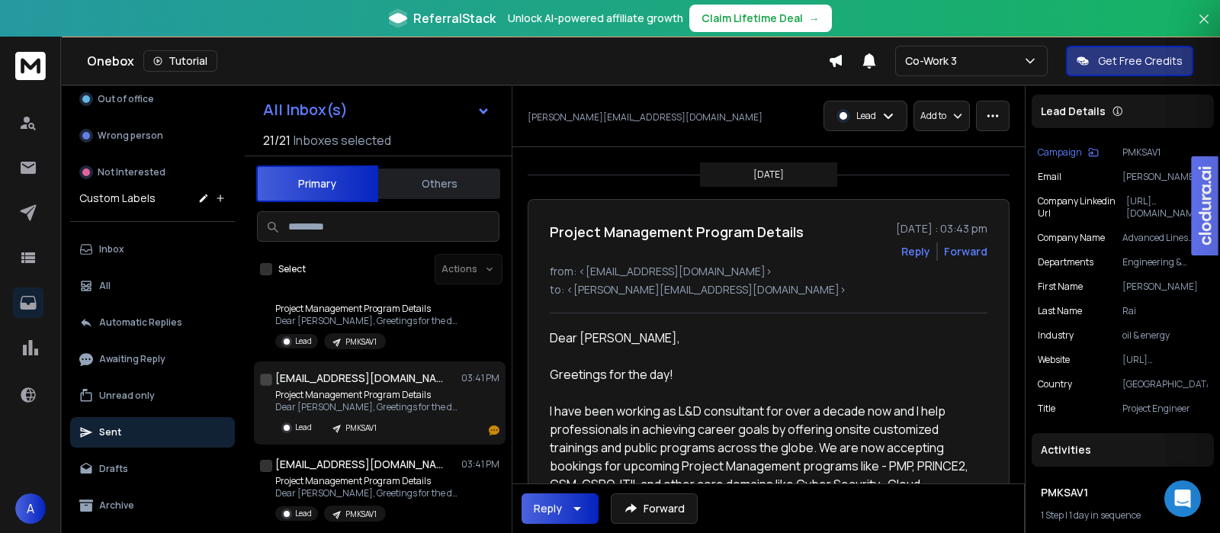
click at [371, 384] on div "[EMAIL_ADDRESS][DOMAIN_NAME] 03:41 PM" at bounding box center [387, 377] width 224 height 15
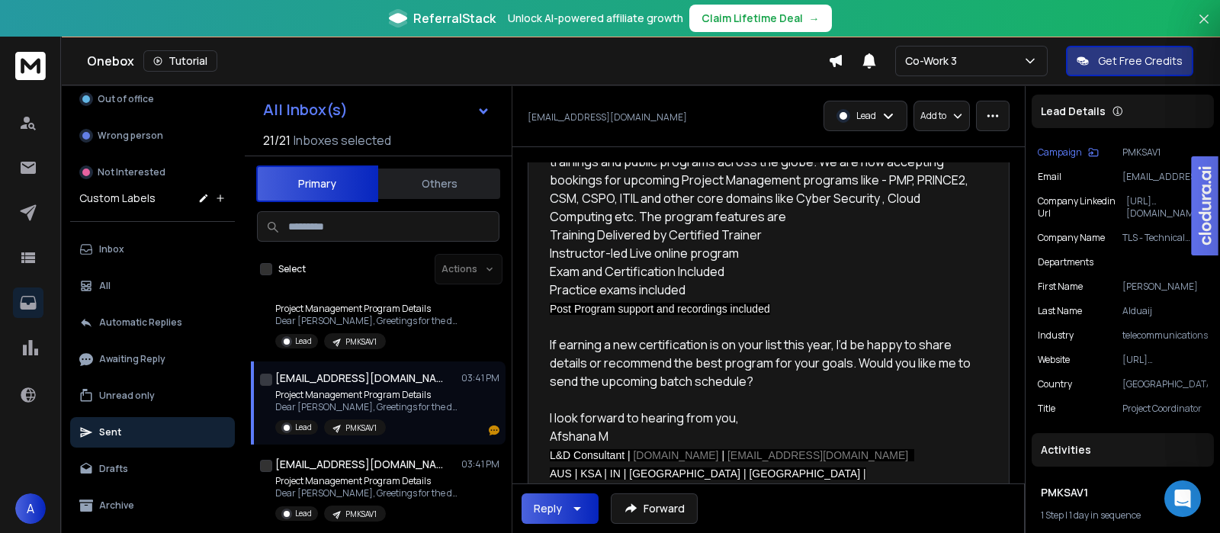
scroll to position [390, 0]
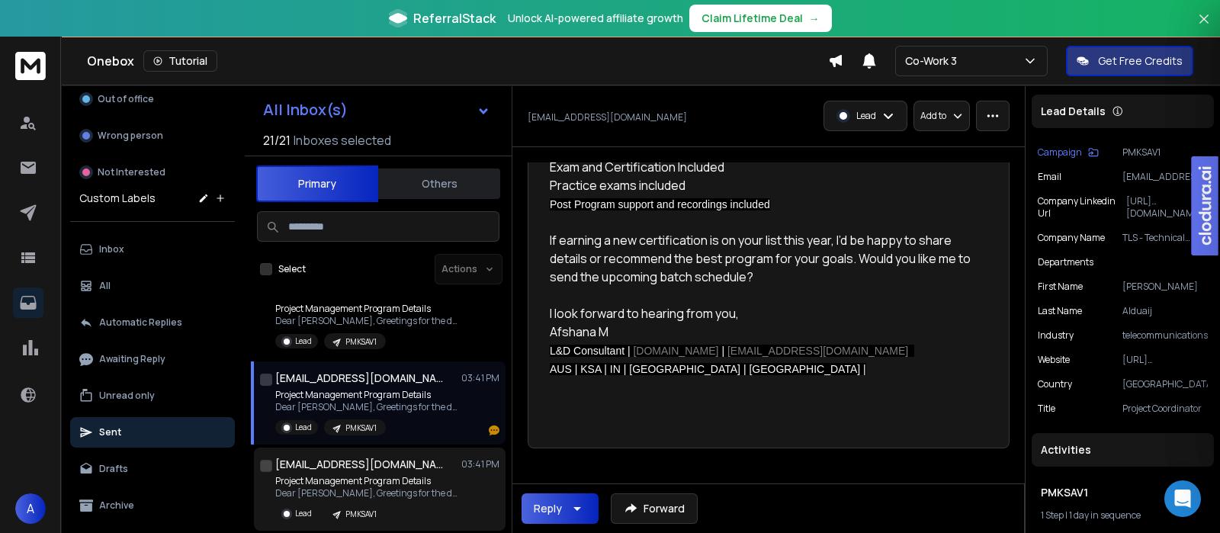
click at [369, 480] on p "Project Management Program Details" at bounding box center [366, 481] width 183 height 12
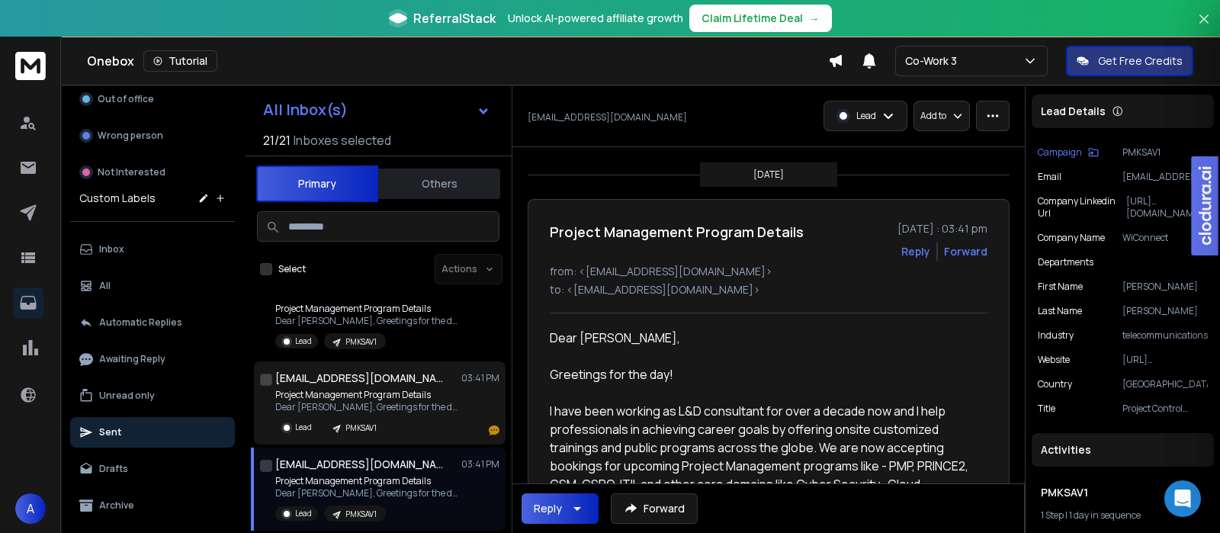
click at [350, 428] on p "PMKSAV1" at bounding box center [360, 427] width 31 height 11
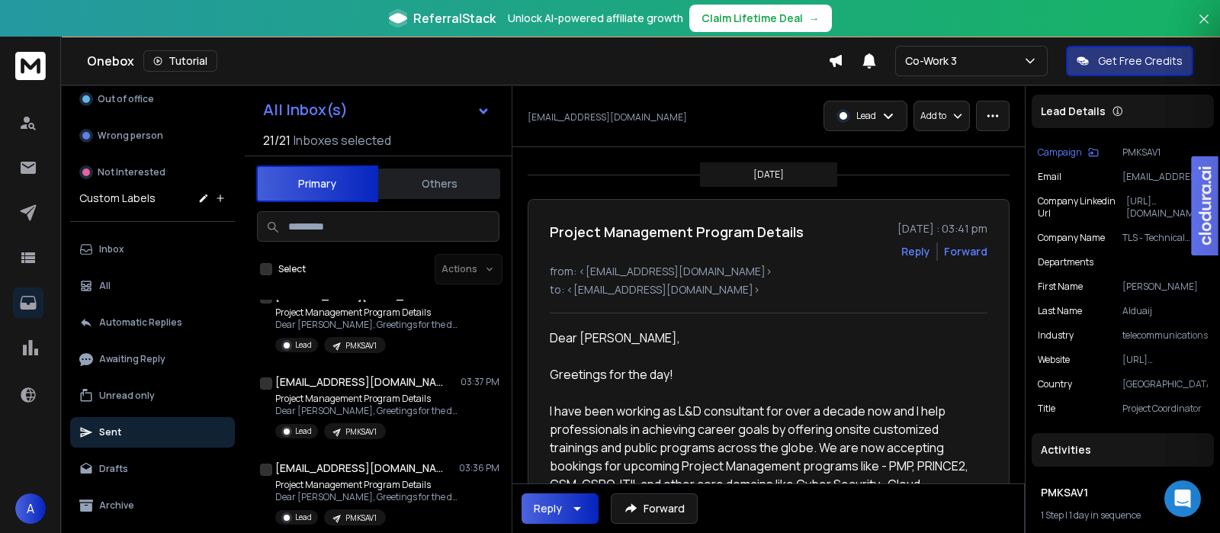
scroll to position [1524, 0]
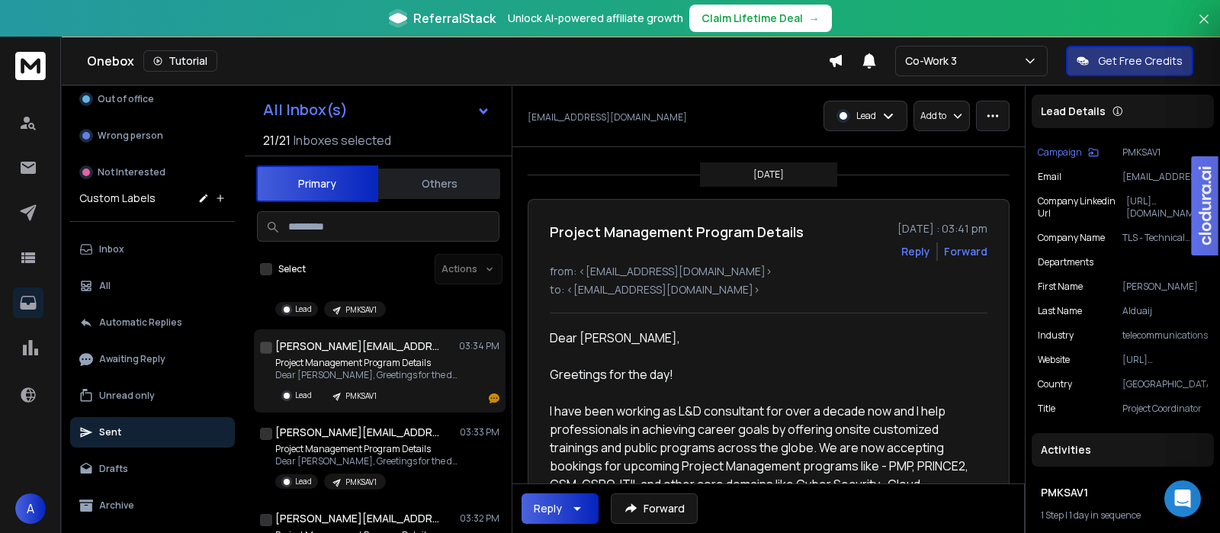
click at [417, 357] on p "Project Management Program Details" at bounding box center [366, 363] width 183 height 12
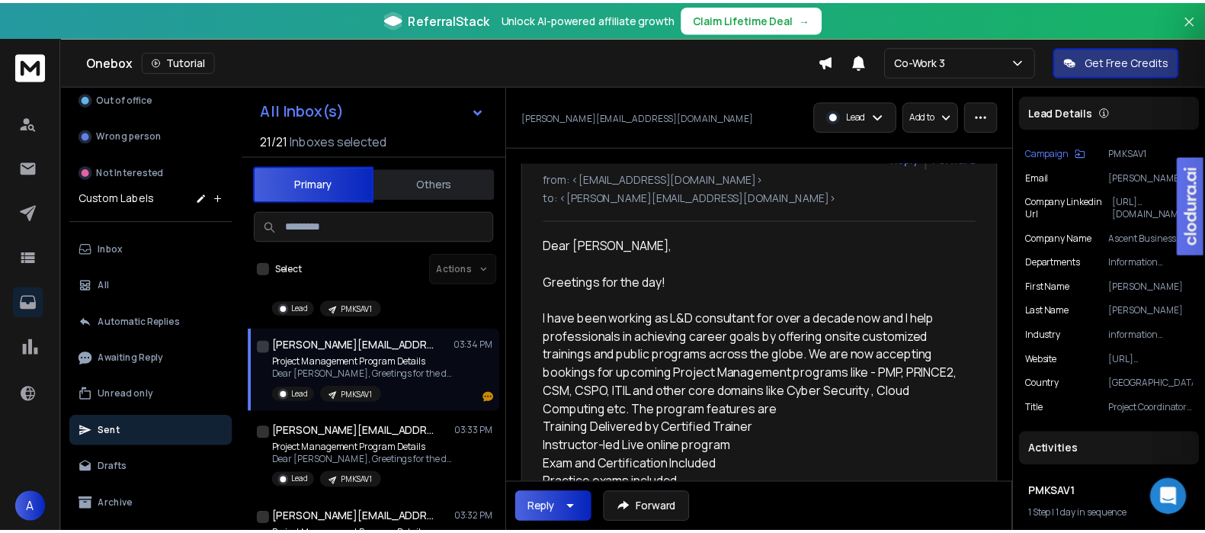
scroll to position [95, 0]
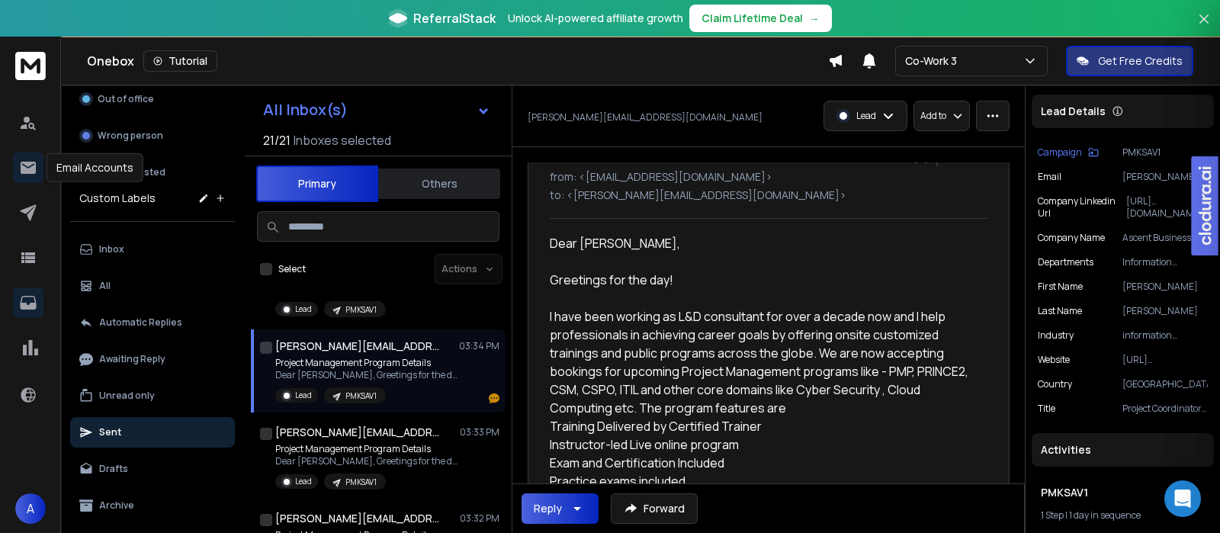
click at [24, 159] on icon at bounding box center [28, 168] width 18 height 18
